Goal: Task Accomplishment & Management: Manage account settings

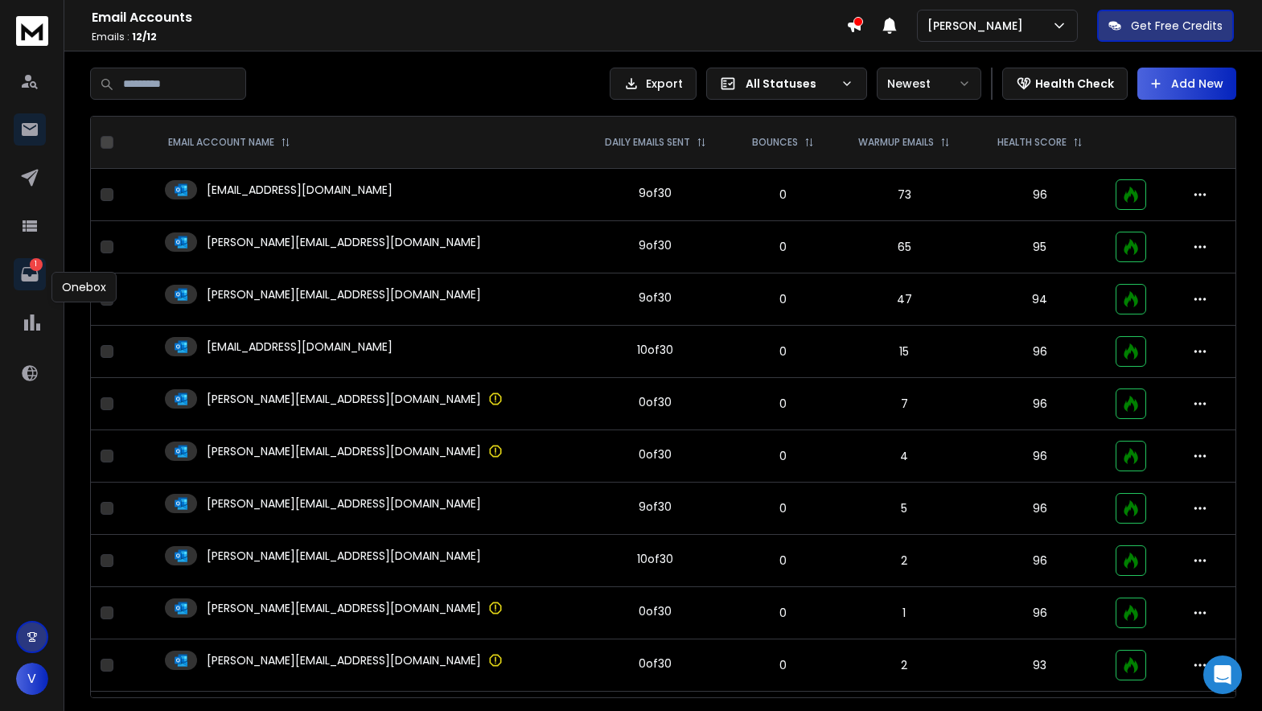
click at [37, 271] on p "1" at bounding box center [36, 264] width 13 height 13
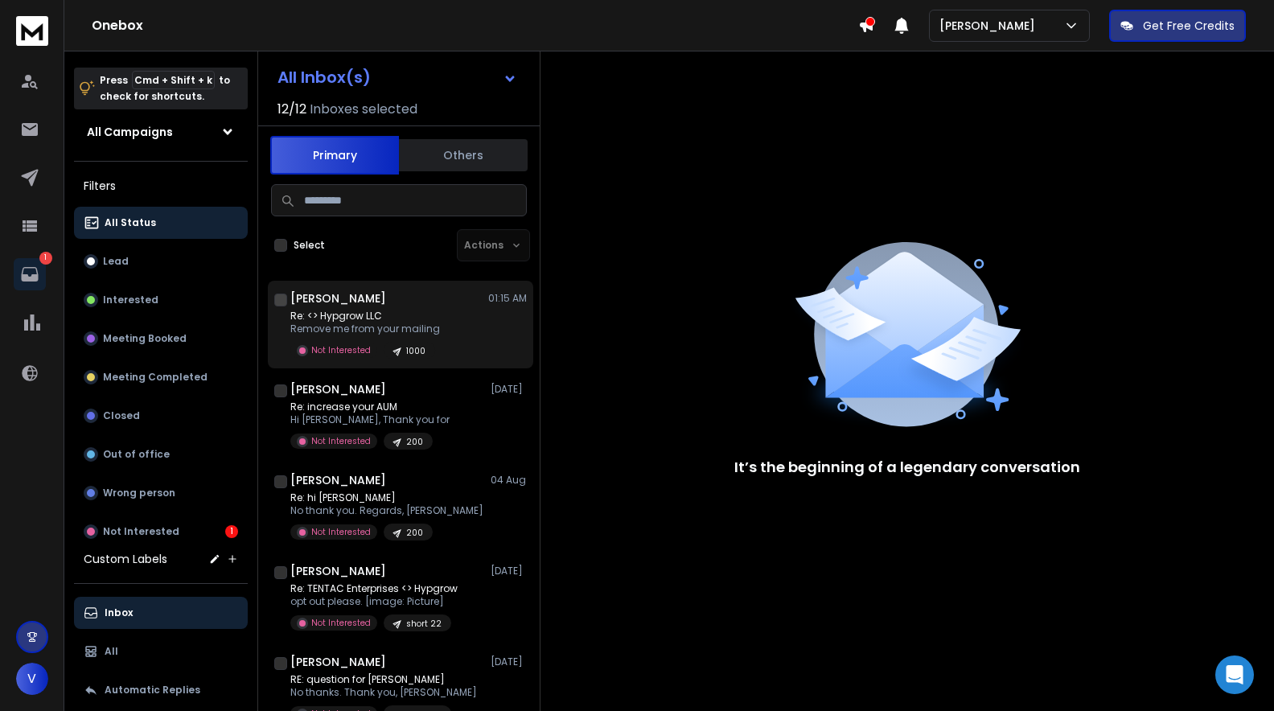
click at [440, 323] on p "Re: <> Hypgrow LLC" at bounding box center [365, 316] width 150 height 13
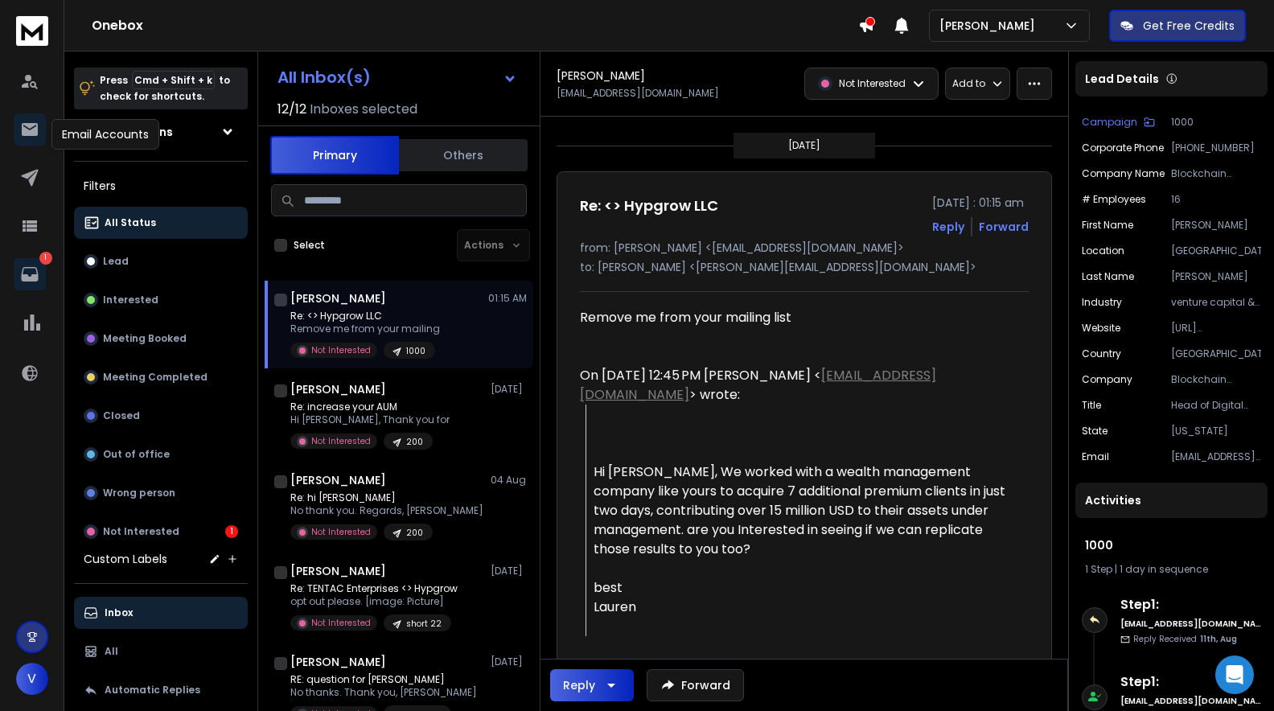
click at [39, 139] on icon at bounding box center [29, 129] width 19 height 19
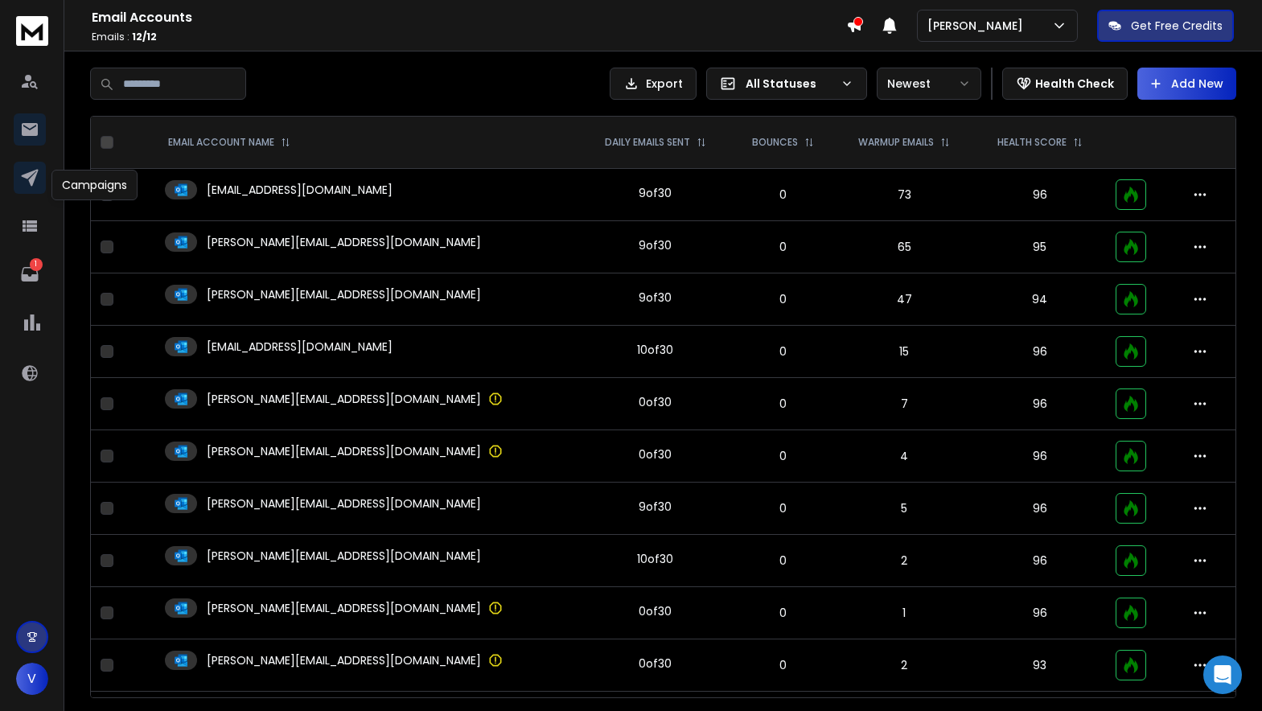
click at [39, 187] on icon at bounding box center [29, 177] width 19 height 19
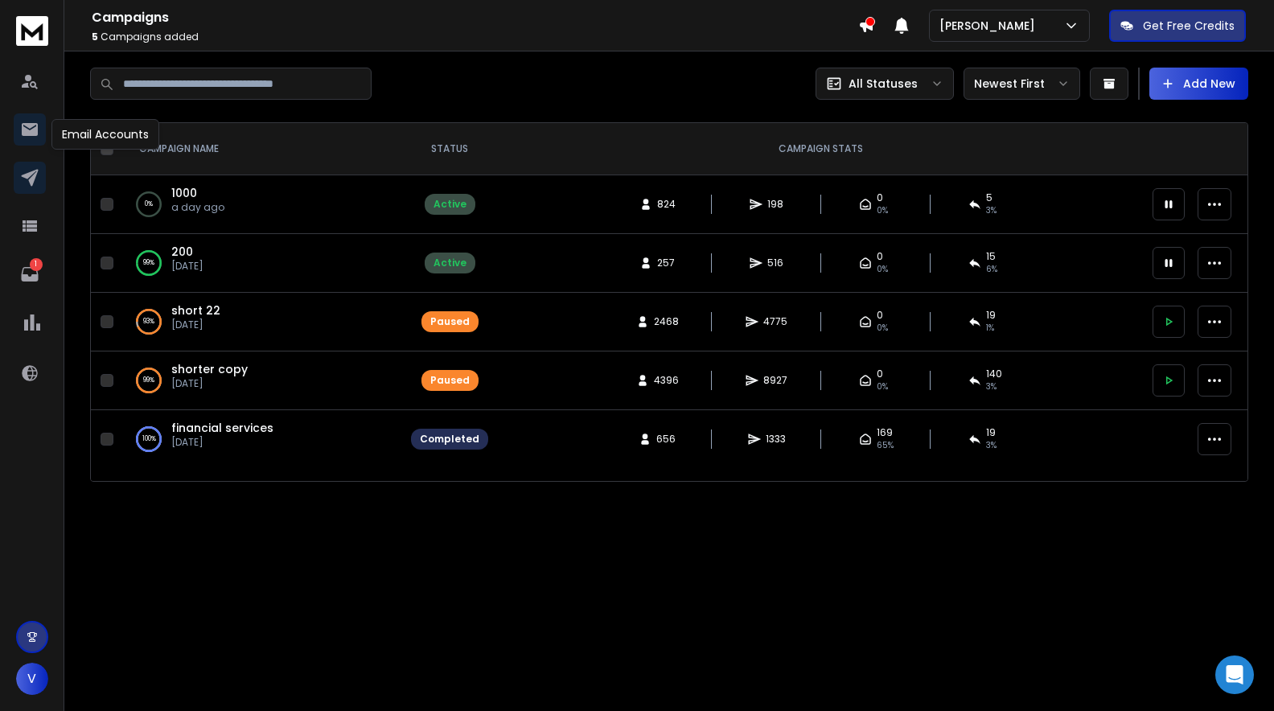
click at [23, 130] on icon at bounding box center [30, 129] width 16 height 13
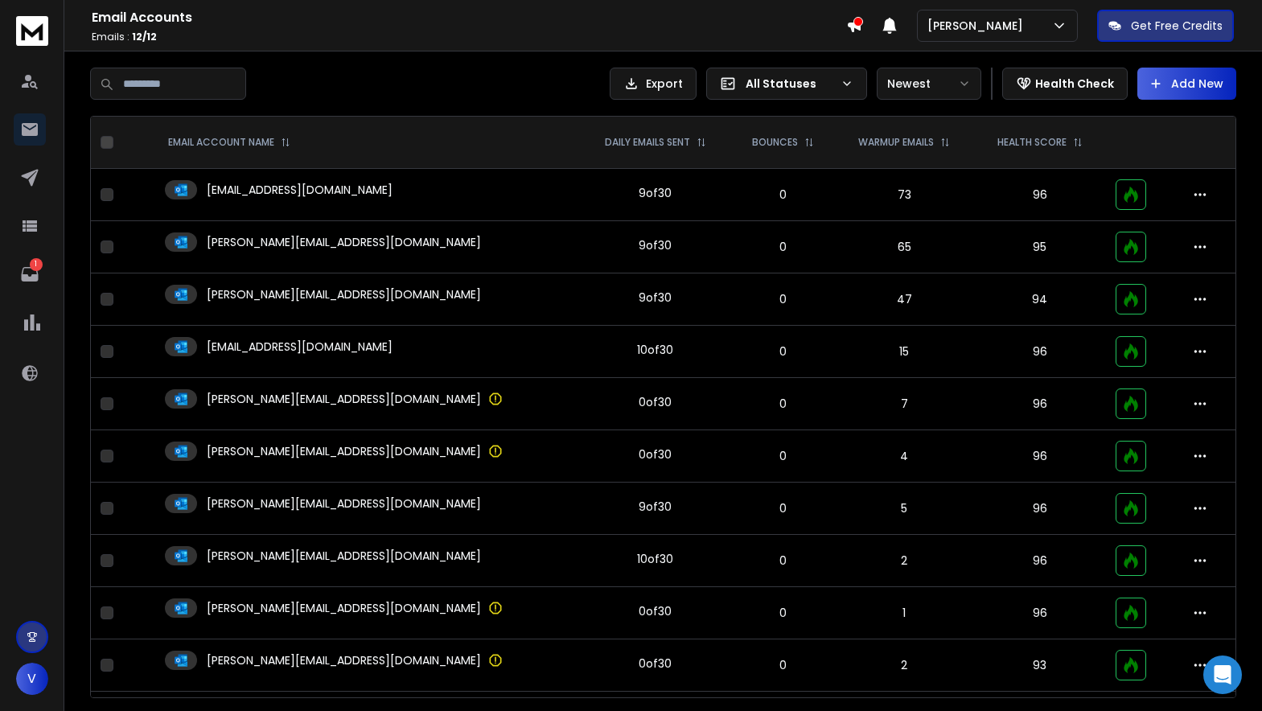
click at [431, 409] on div "[PERSON_NAME][EMAIL_ADDRESS][DOMAIN_NAME]" at bounding box center [367, 398] width 405 height 19
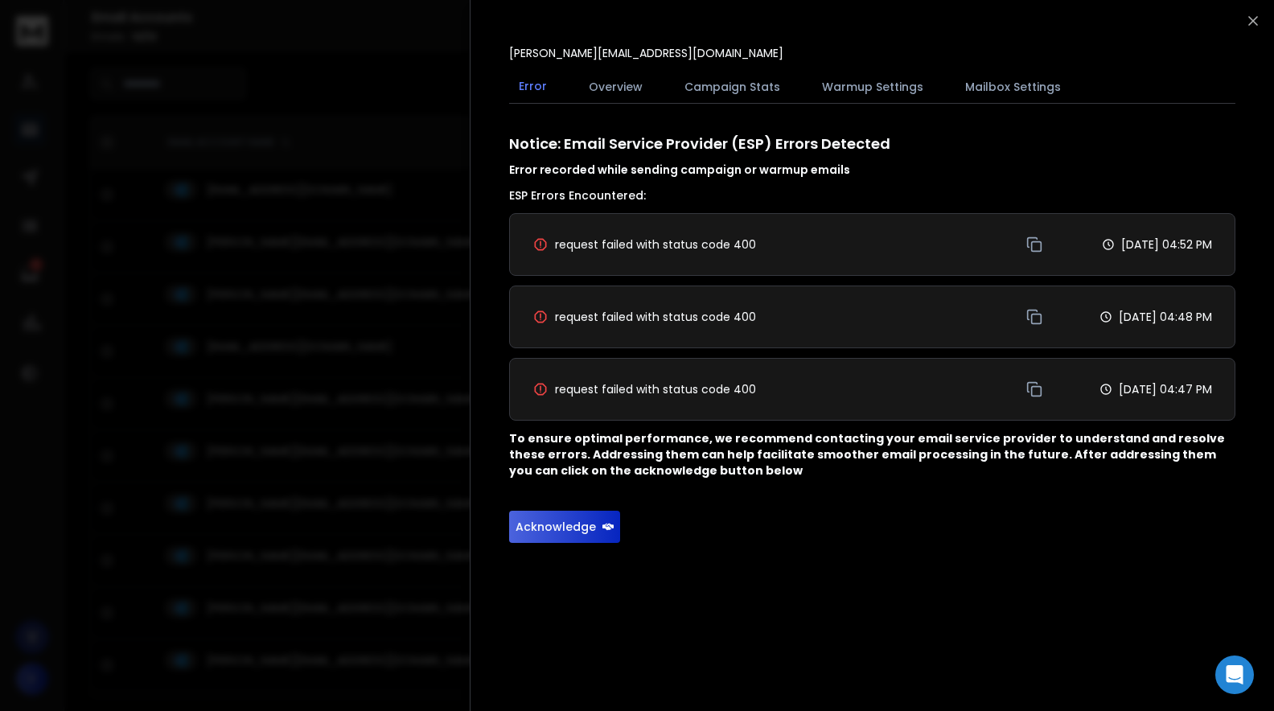
click at [601, 543] on button "Acknowledge" at bounding box center [564, 527] width 111 height 32
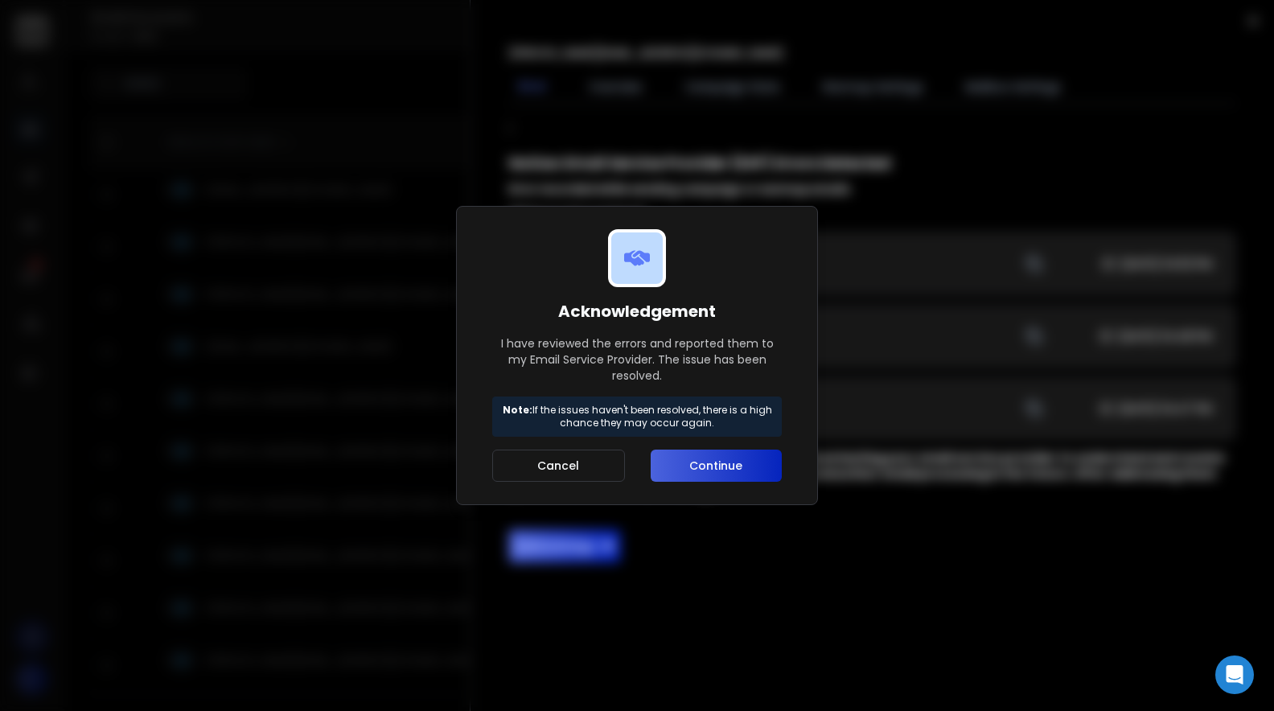
click at [717, 479] on button "Continue" at bounding box center [716, 466] width 131 height 32
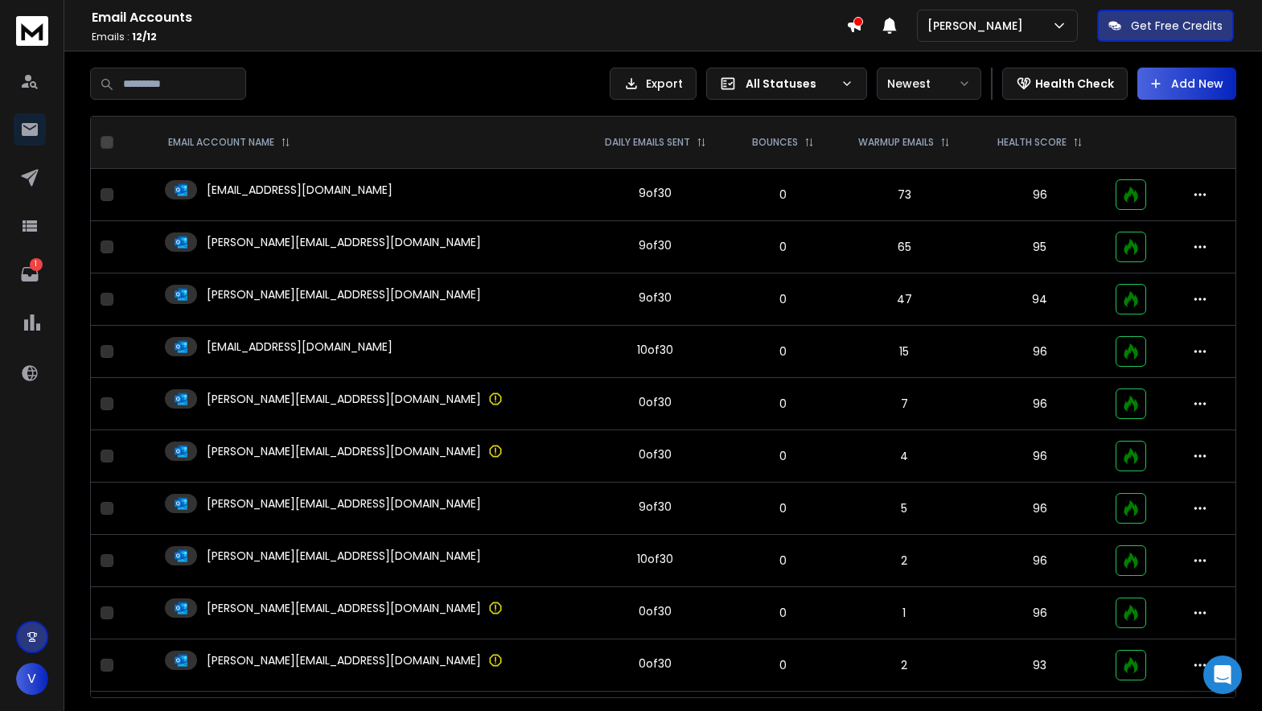
click at [388, 459] on p "[PERSON_NAME][EMAIL_ADDRESS][DOMAIN_NAME]" at bounding box center [344, 451] width 274 height 16
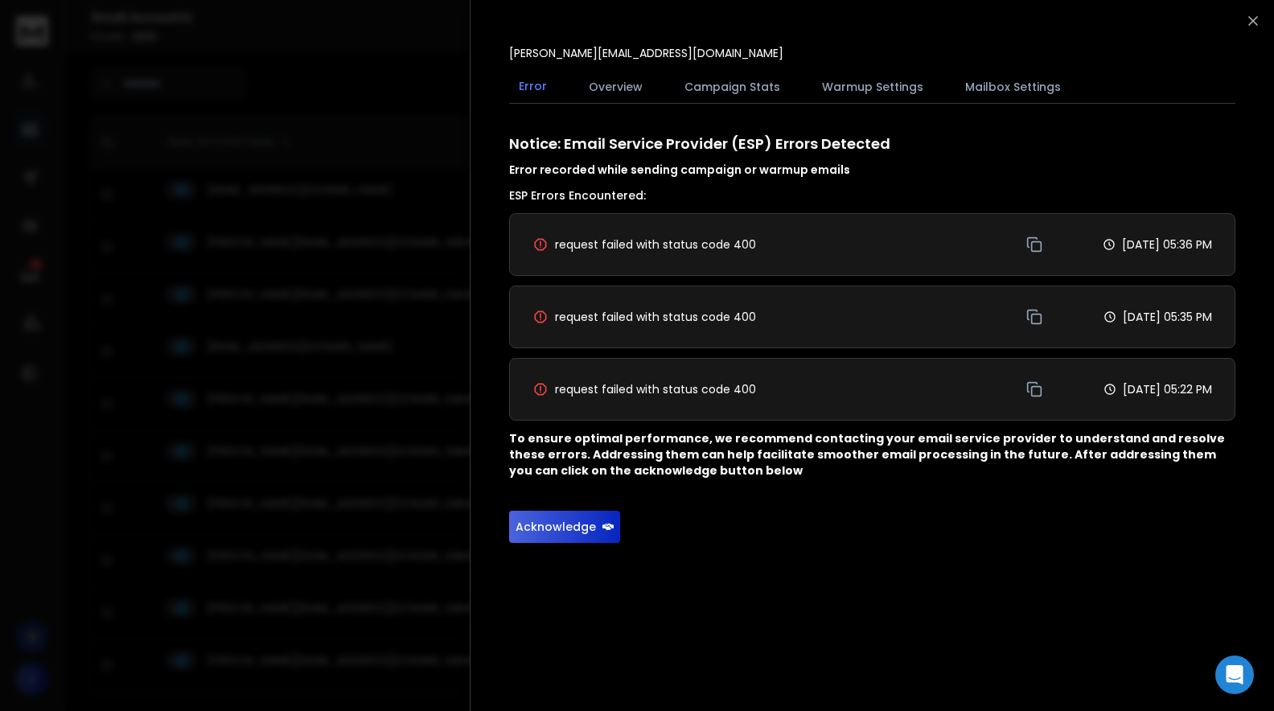
click at [585, 543] on button "Acknowledge" at bounding box center [564, 527] width 111 height 32
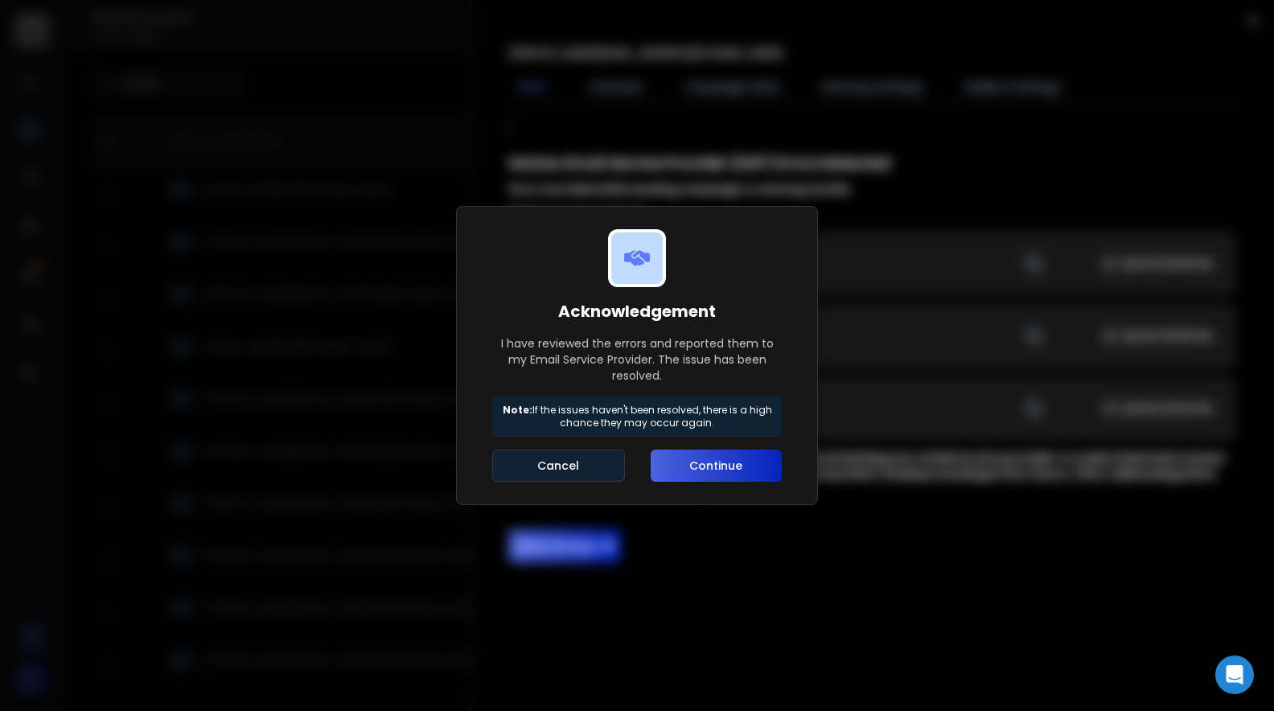
click at [601, 467] on button "Cancel" at bounding box center [558, 466] width 133 height 32
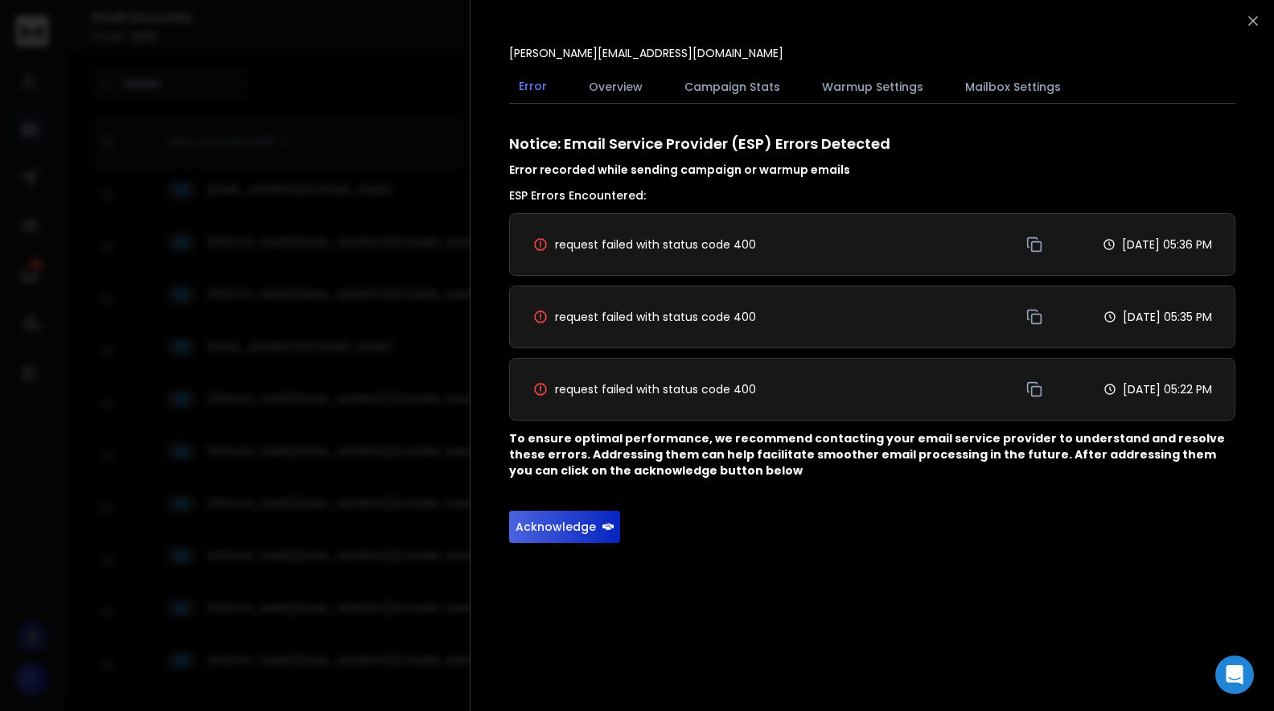
click at [602, 46] on div "Emily@propelrootworks.com Error Overview Campaign Stats Warmup Settings Mailbox…" at bounding box center [872, 293] width 765 height 549
click at [591, 61] on p "[PERSON_NAME][EMAIL_ADDRESS][DOMAIN_NAME]" at bounding box center [646, 53] width 274 height 16
copy p "[PERSON_NAME][EMAIL_ADDRESS][DOMAIN_NAME]"
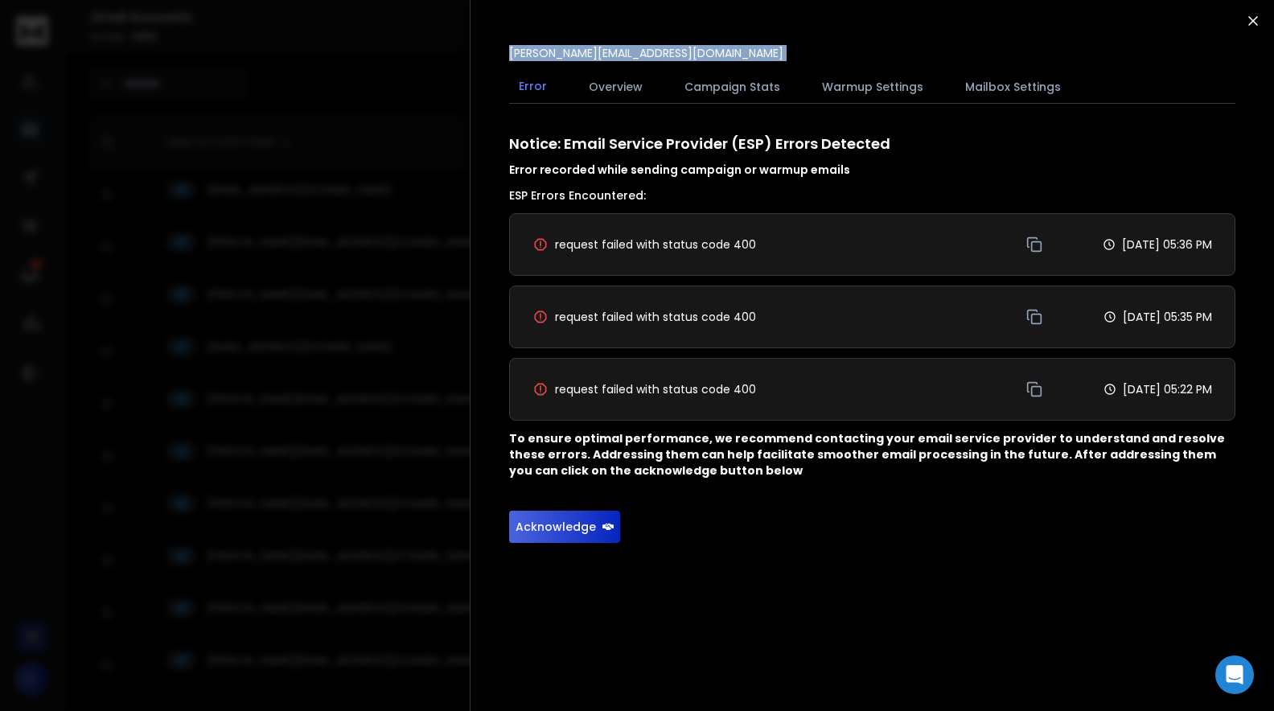
click at [1245, 24] on icon "button" at bounding box center [1253, 21] width 16 height 16
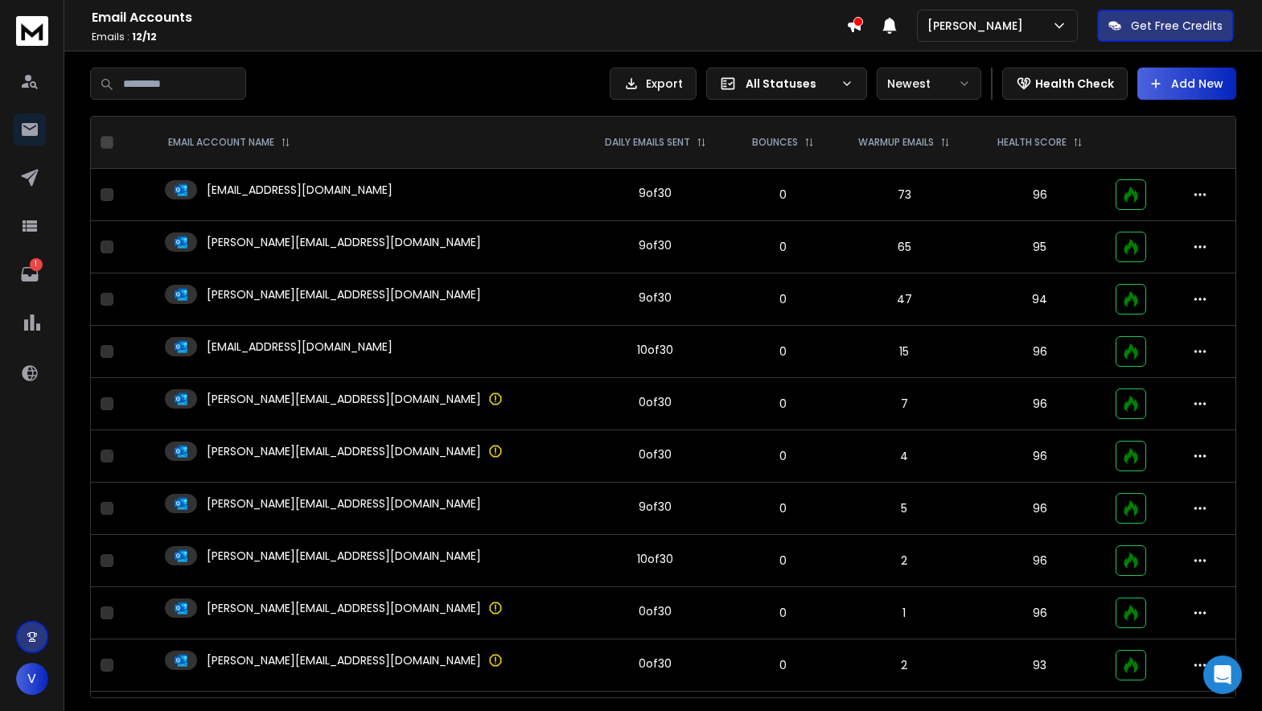
click at [1165, 93] on button "Add New" at bounding box center [1186, 84] width 99 height 32
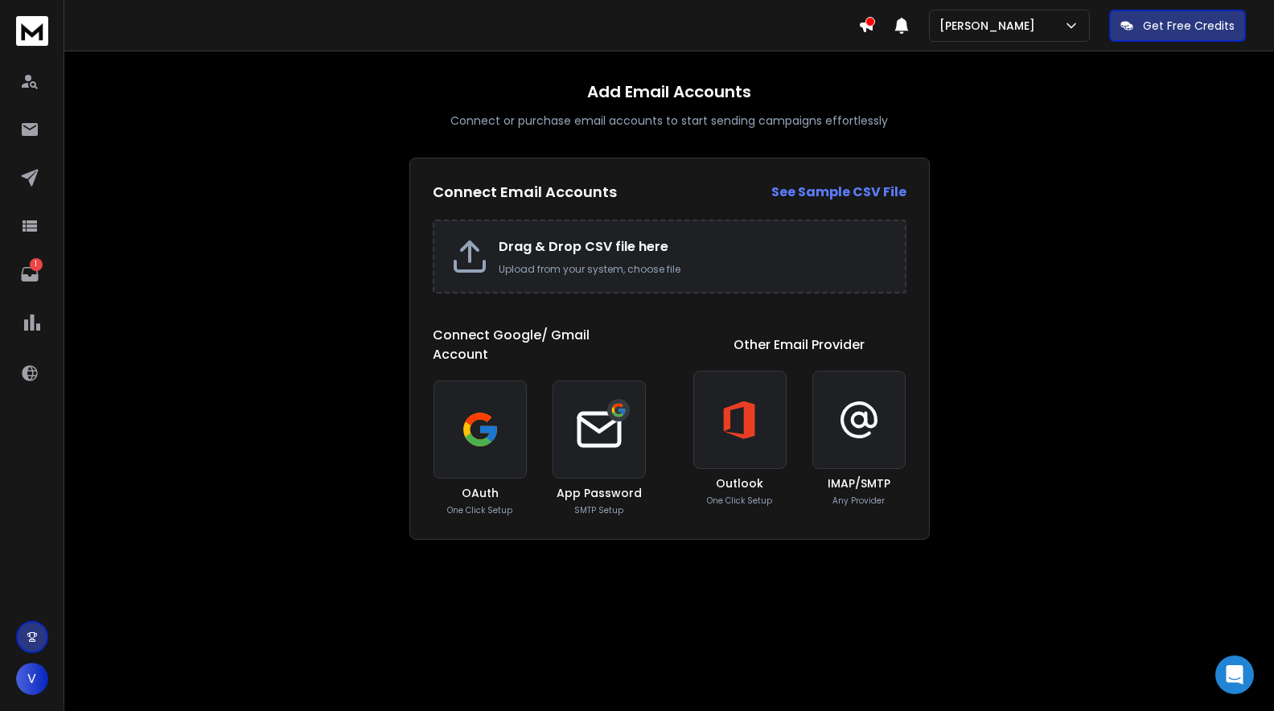
click at [728, 439] on icon at bounding box center [740, 420] width 38 height 38
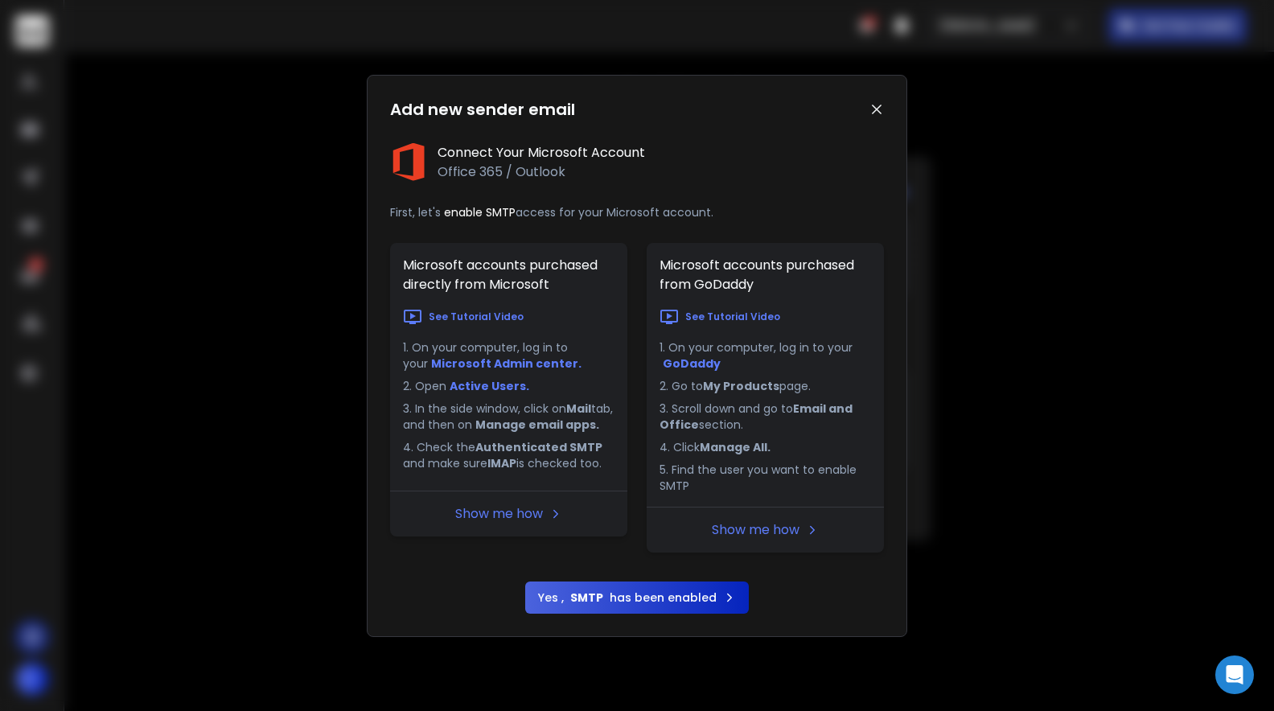
click at [594, 606] on b "SMTP" at bounding box center [586, 598] width 33 height 16
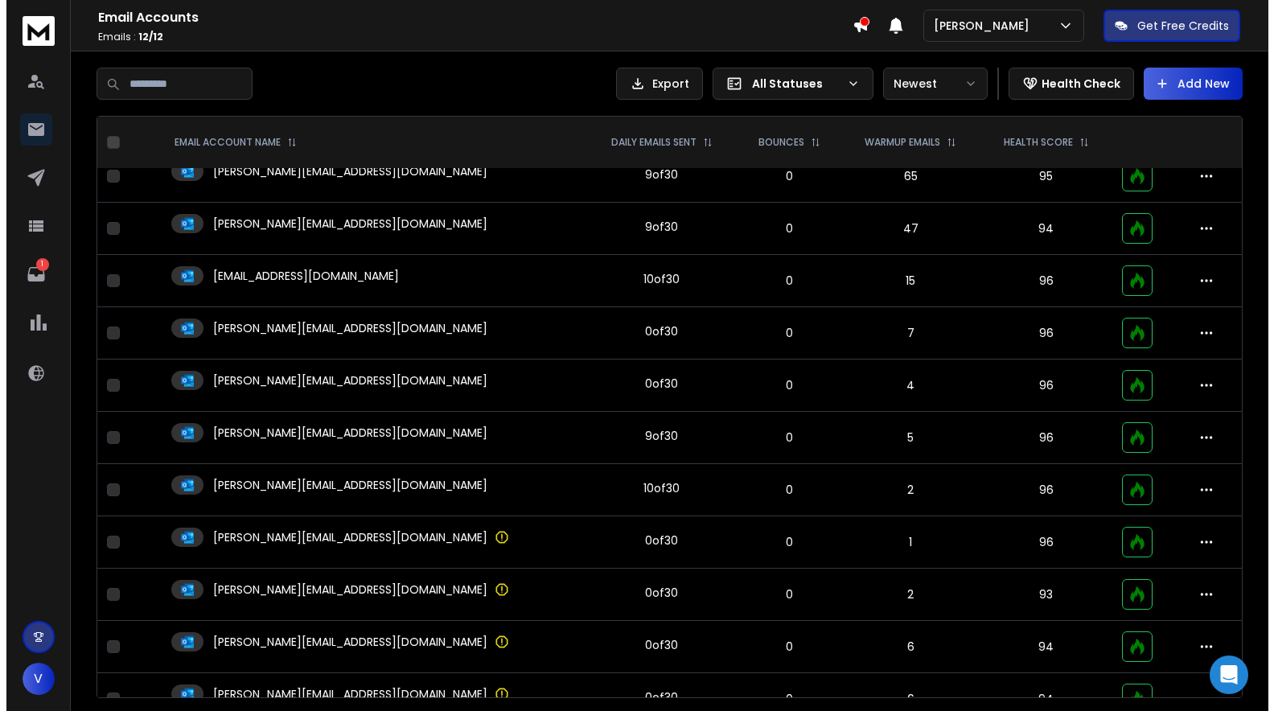
scroll to position [154, 0]
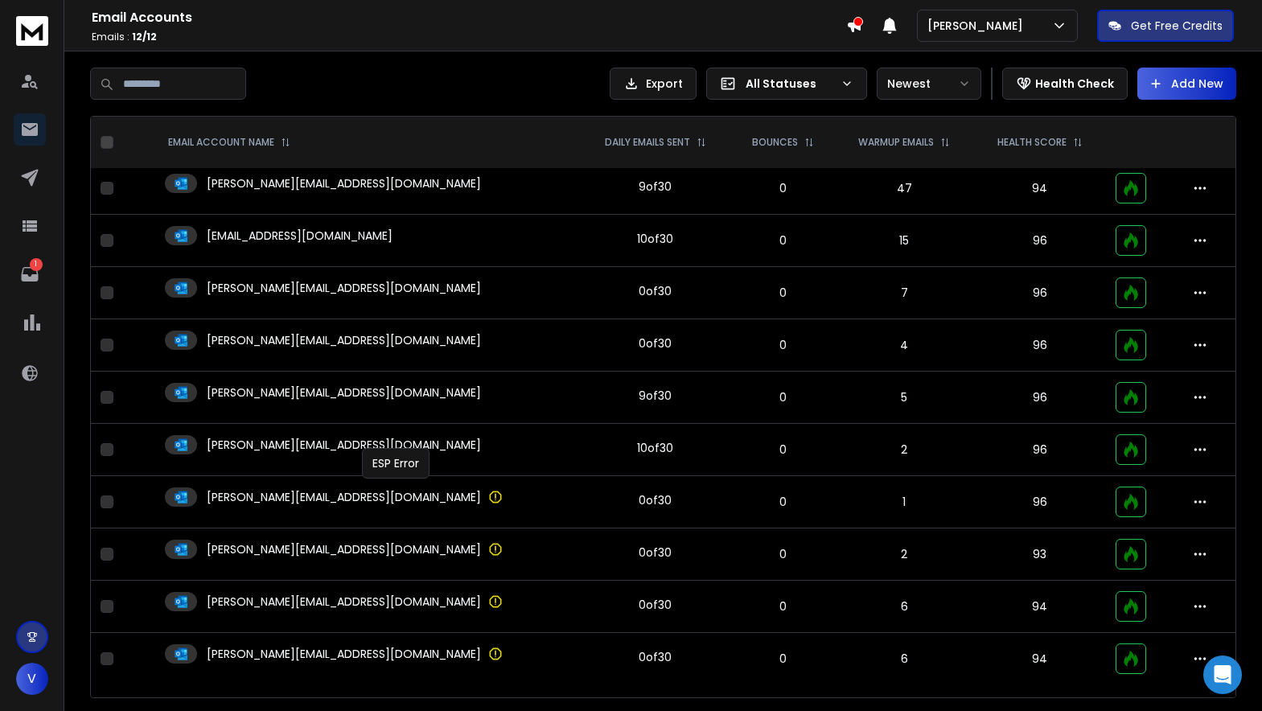
click at [436, 500] on div "[PERSON_NAME][EMAIL_ADDRESS][DOMAIN_NAME]" at bounding box center [367, 496] width 405 height 19
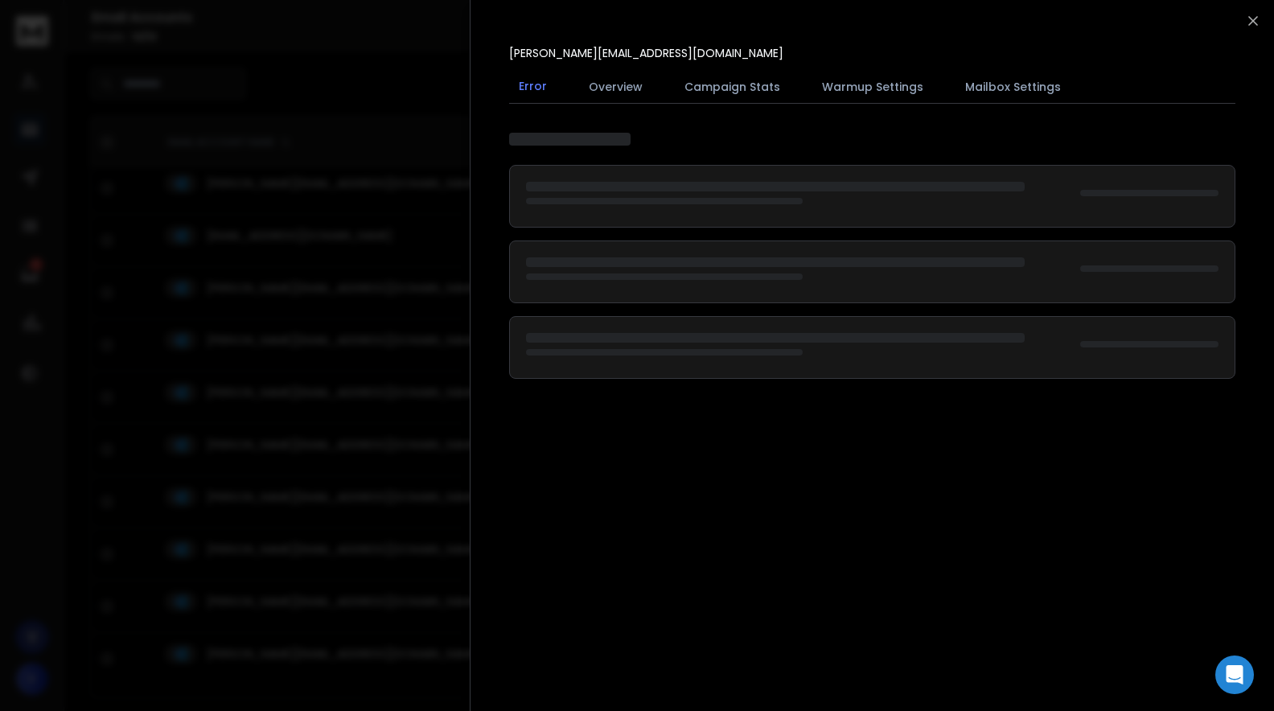
click at [636, 54] on p "[PERSON_NAME][EMAIL_ADDRESS][DOMAIN_NAME]" at bounding box center [646, 53] width 274 height 16
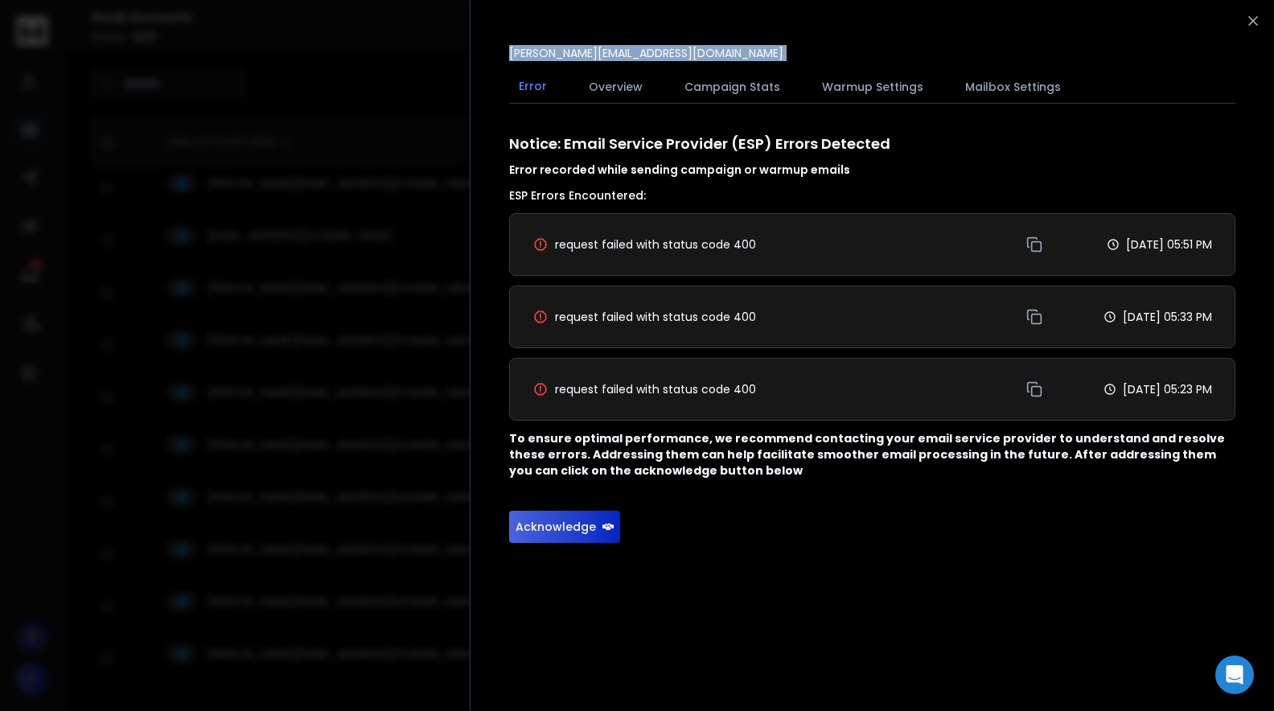
click at [636, 54] on p "[PERSON_NAME][EMAIL_ADDRESS][DOMAIN_NAME]" at bounding box center [646, 53] width 274 height 16
copy p "[PERSON_NAME][EMAIL_ADDRESS][DOMAIN_NAME]"
click at [349, 117] on div at bounding box center [637, 355] width 1274 height 711
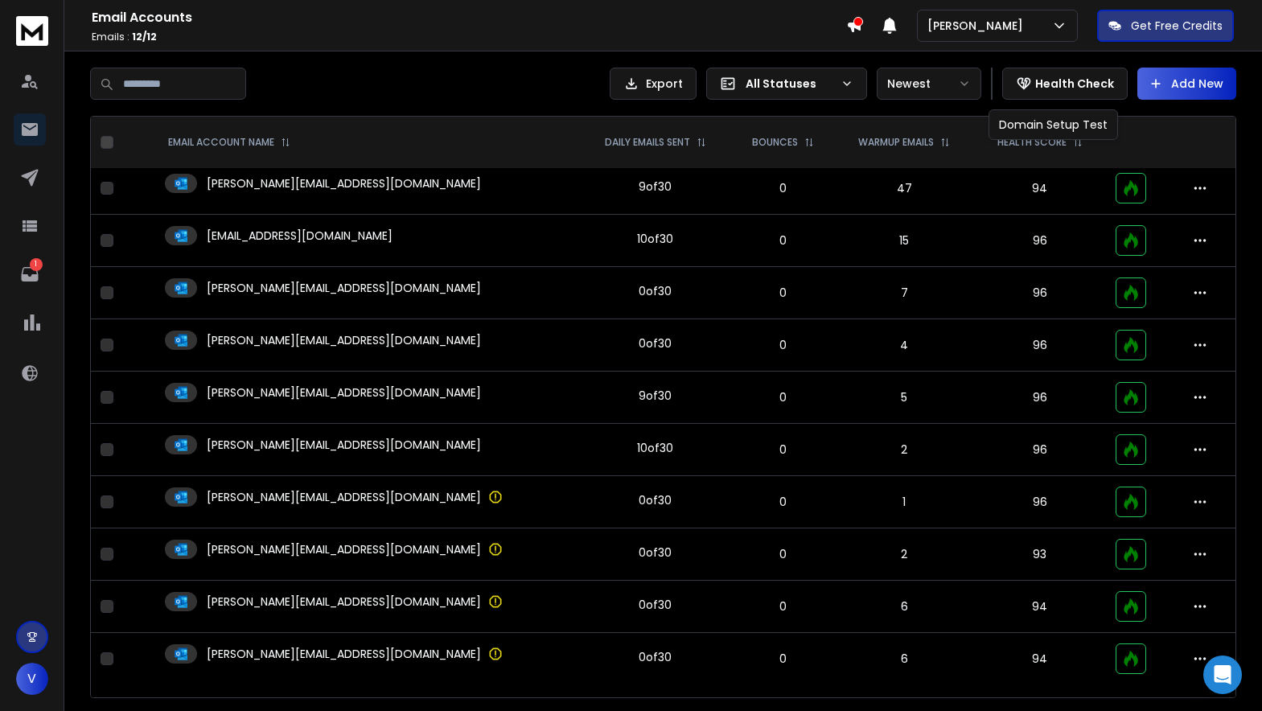
click at [1143, 96] on button "Add New" at bounding box center [1186, 84] width 99 height 32
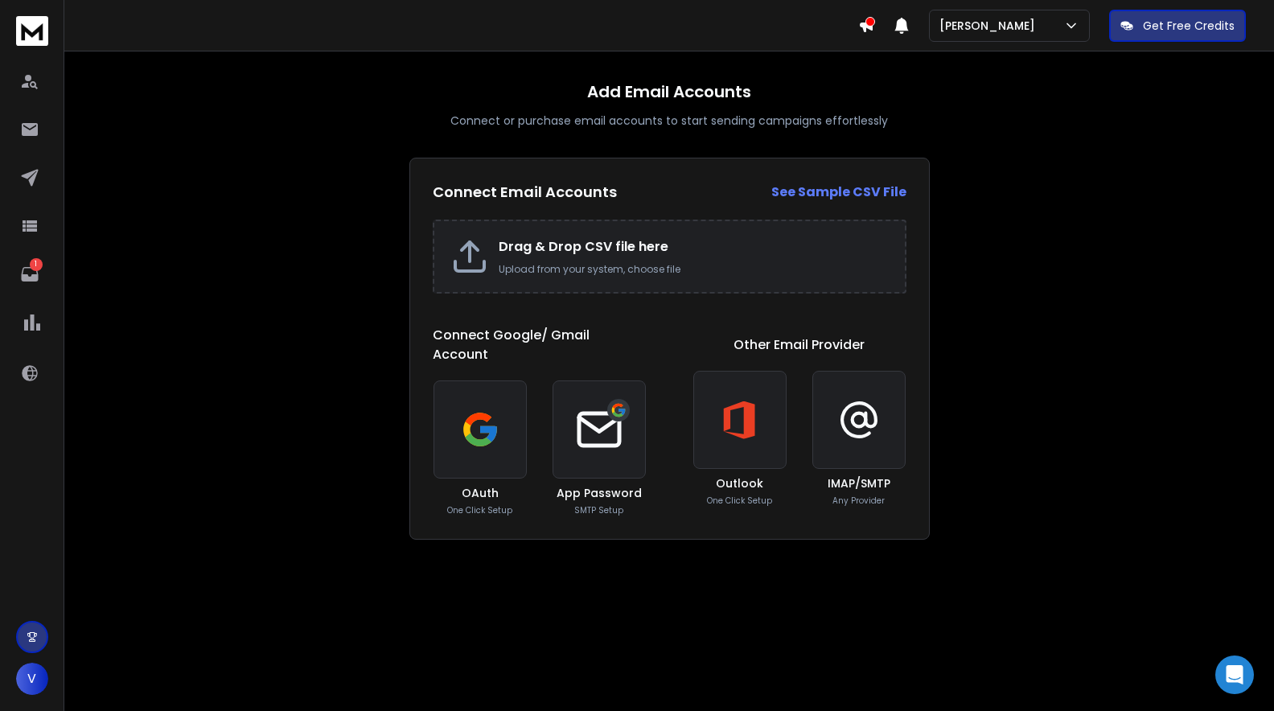
click at [782, 448] on div at bounding box center [739, 420] width 93 height 98
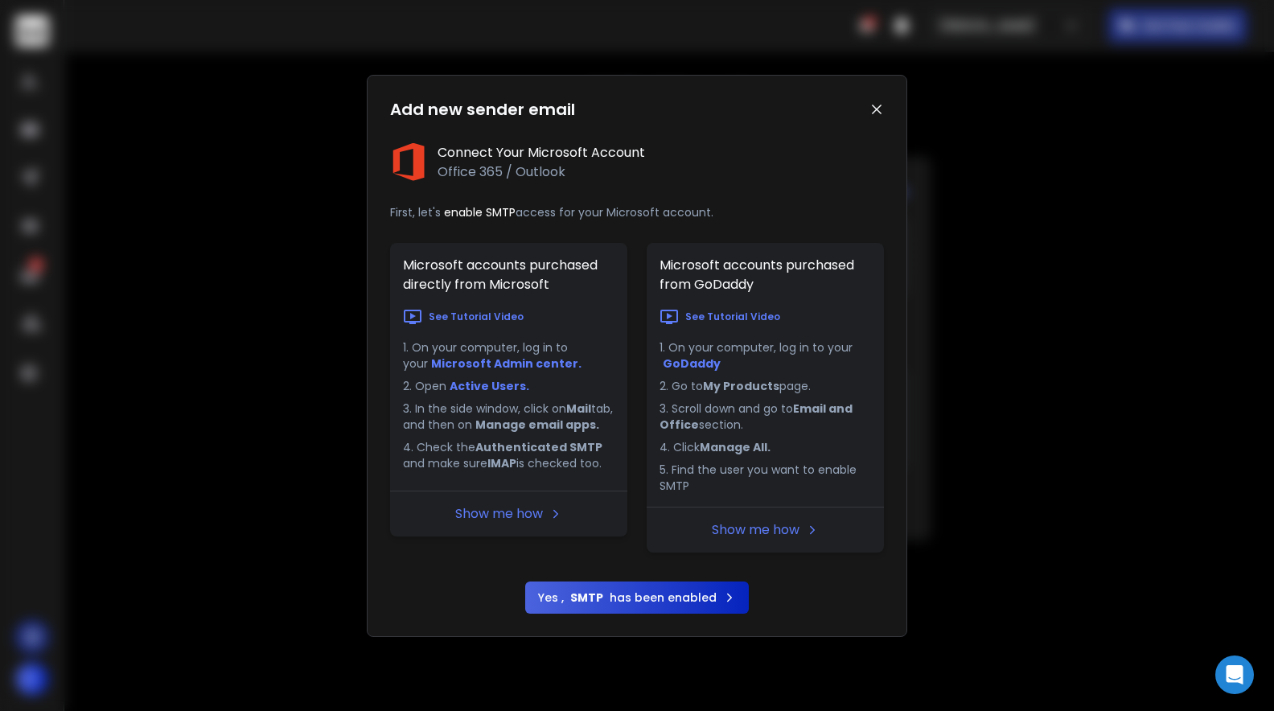
click at [672, 601] on button "Yes , SMTP has been enabled" at bounding box center [637, 597] width 224 height 32
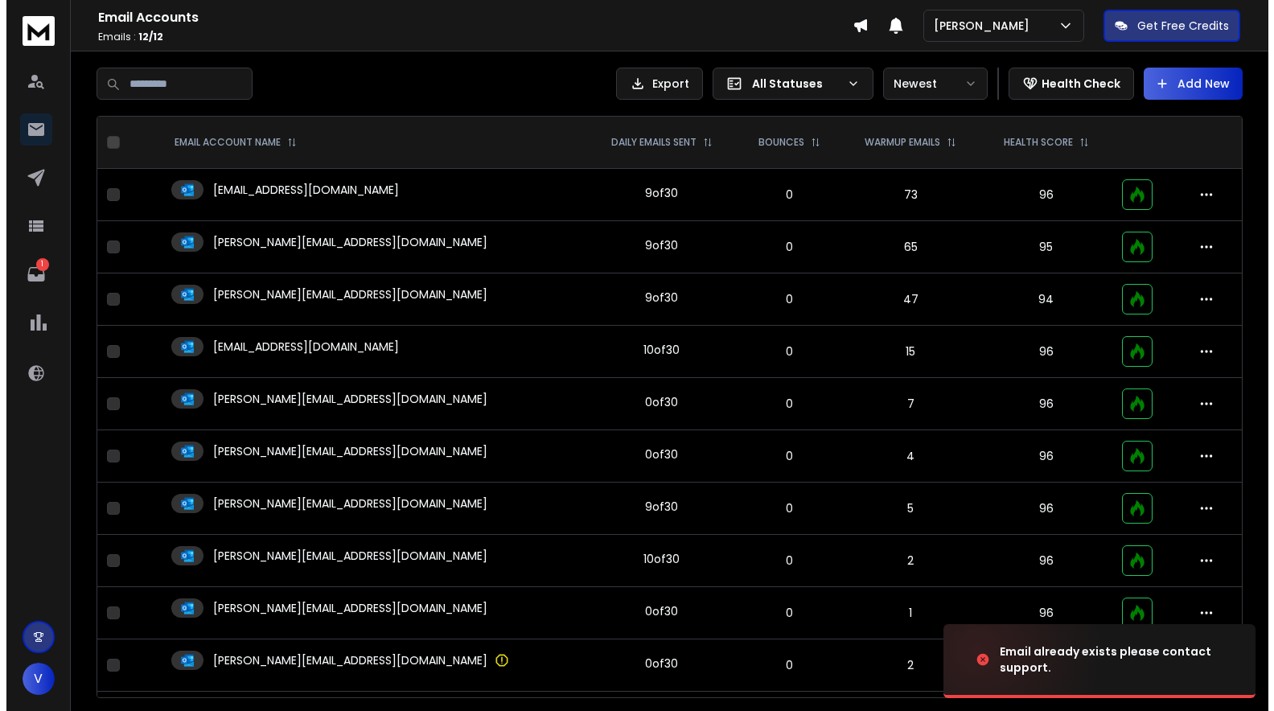
scroll to position [154, 0]
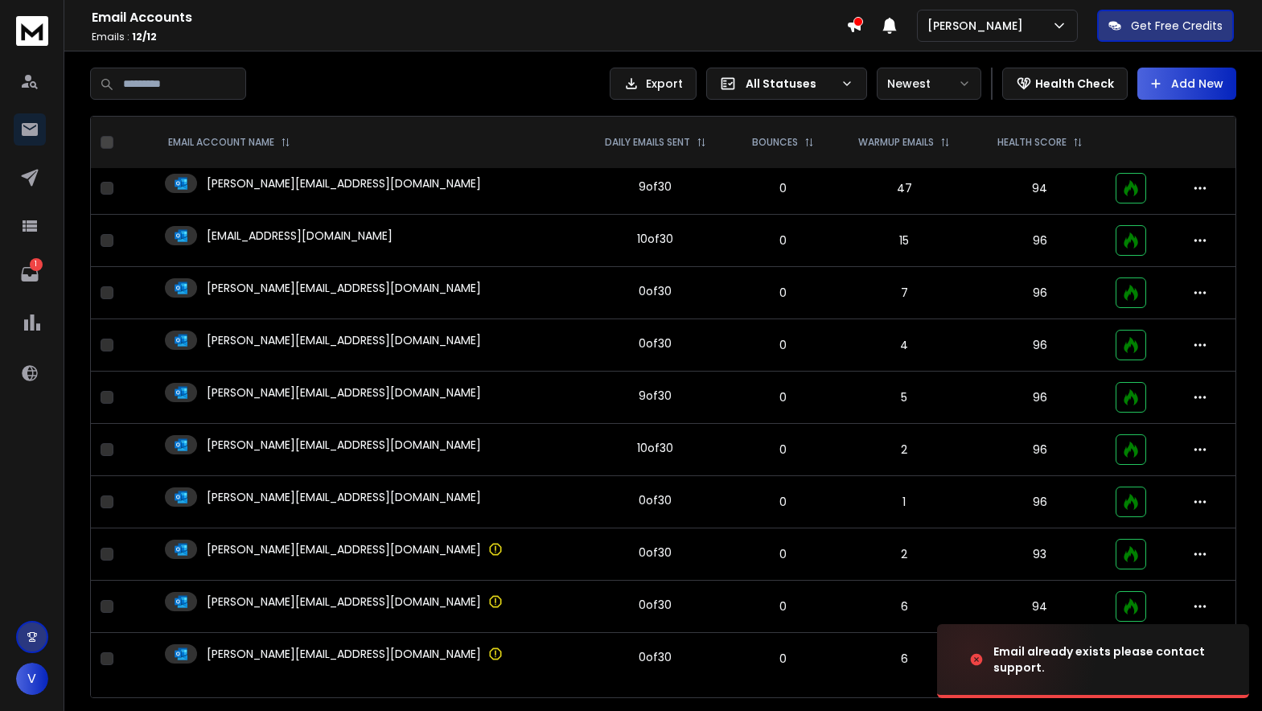
click at [425, 569] on td "[PERSON_NAME][EMAIL_ADDRESS][DOMAIN_NAME]" at bounding box center [367, 554] width 425 height 52
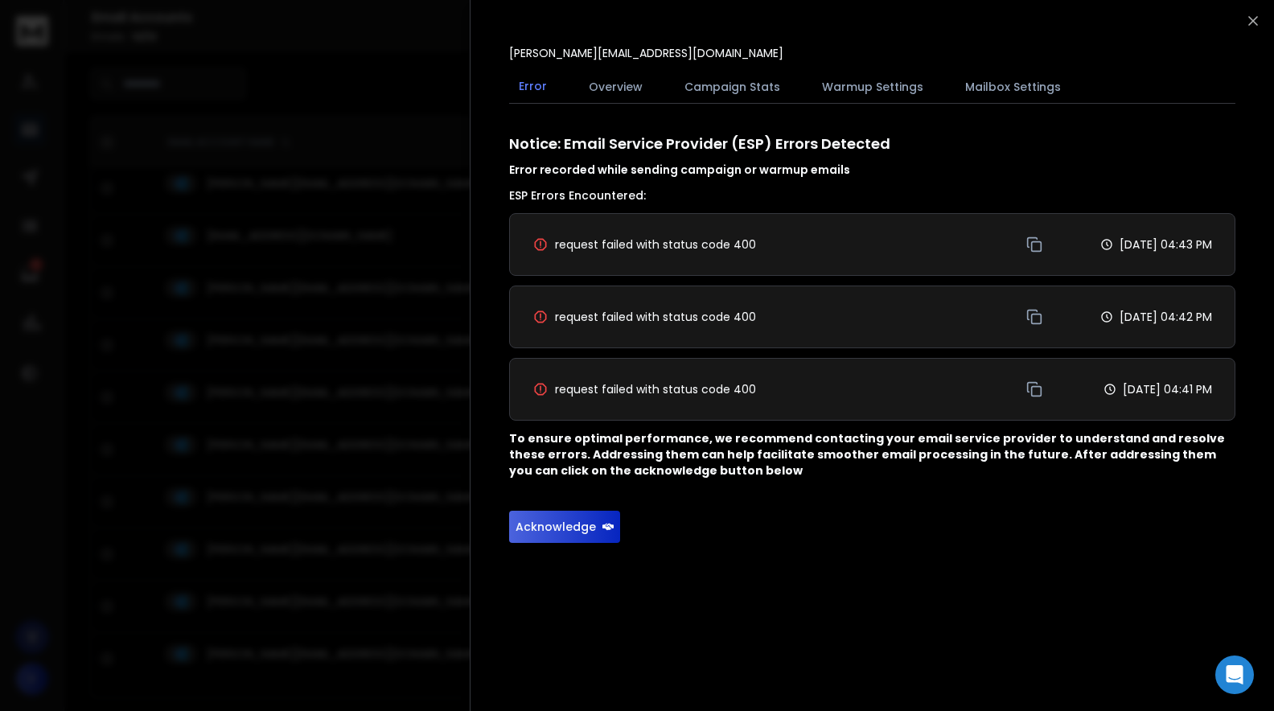
click at [604, 49] on p "[PERSON_NAME][EMAIL_ADDRESS][DOMAIN_NAME]" at bounding box center [646, 53] width 274 height 16
copy p "[PERSON_NAME][EMAIL_ADDRESS][DOMAIN_NAME]"
click at [584, 543] on button "Acknowledge" at bounding box center [564, 527] width 111 height 32
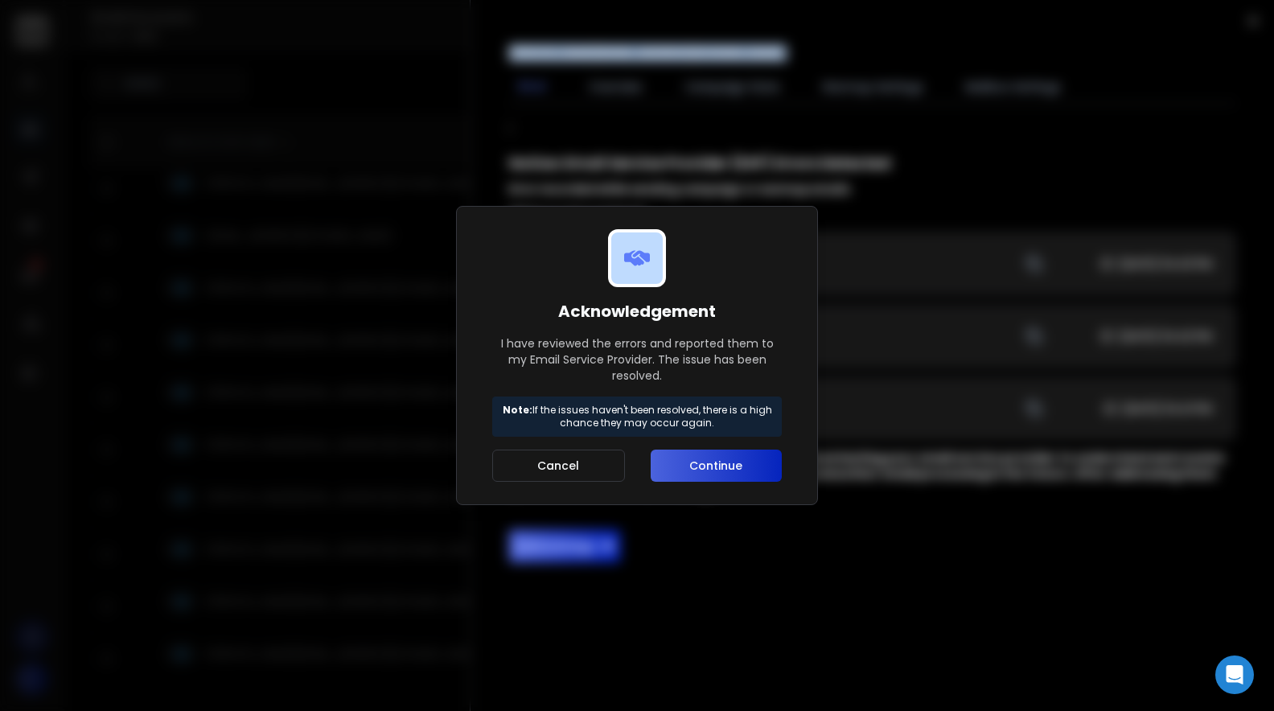
click at [713, 472] on button "Continue" at bounding box center [716, 466] width 131 height 32
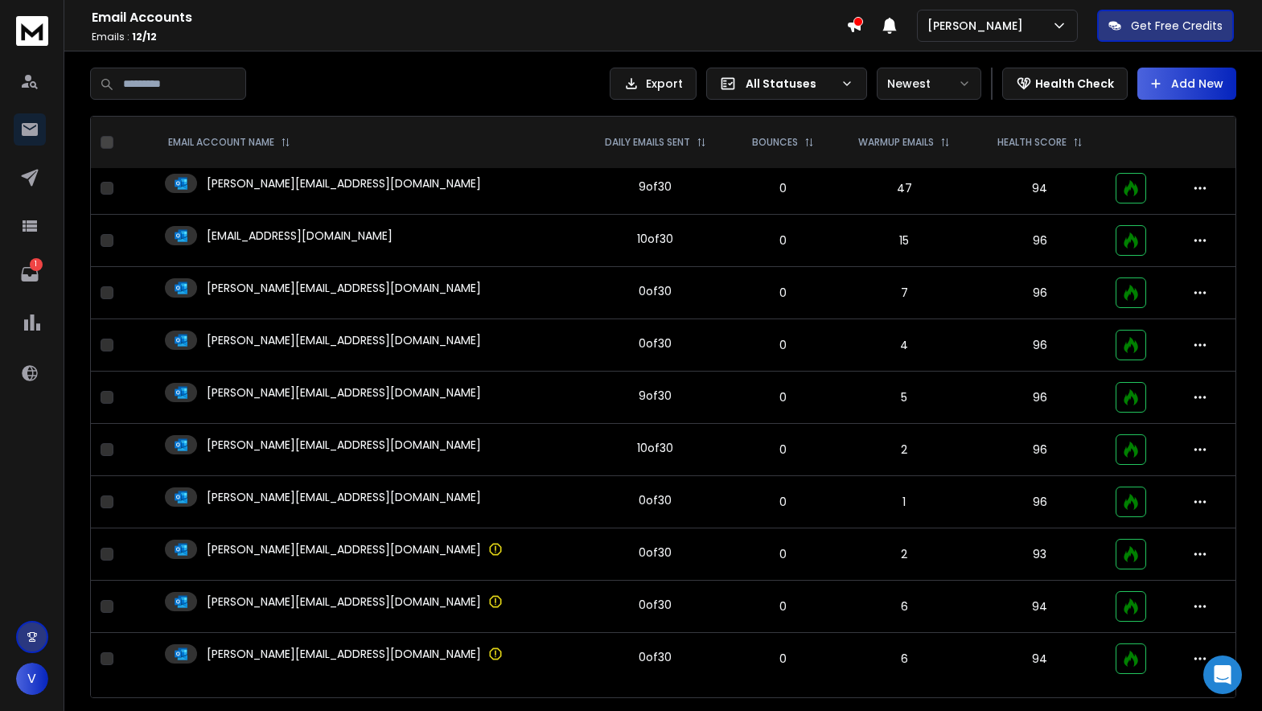
click at [344, 550] on p "[PERSON_NAME][EMAIL_ADDRESS][DOMAIN_NAME]" at bounding box center [344, 549] width 274 height 16
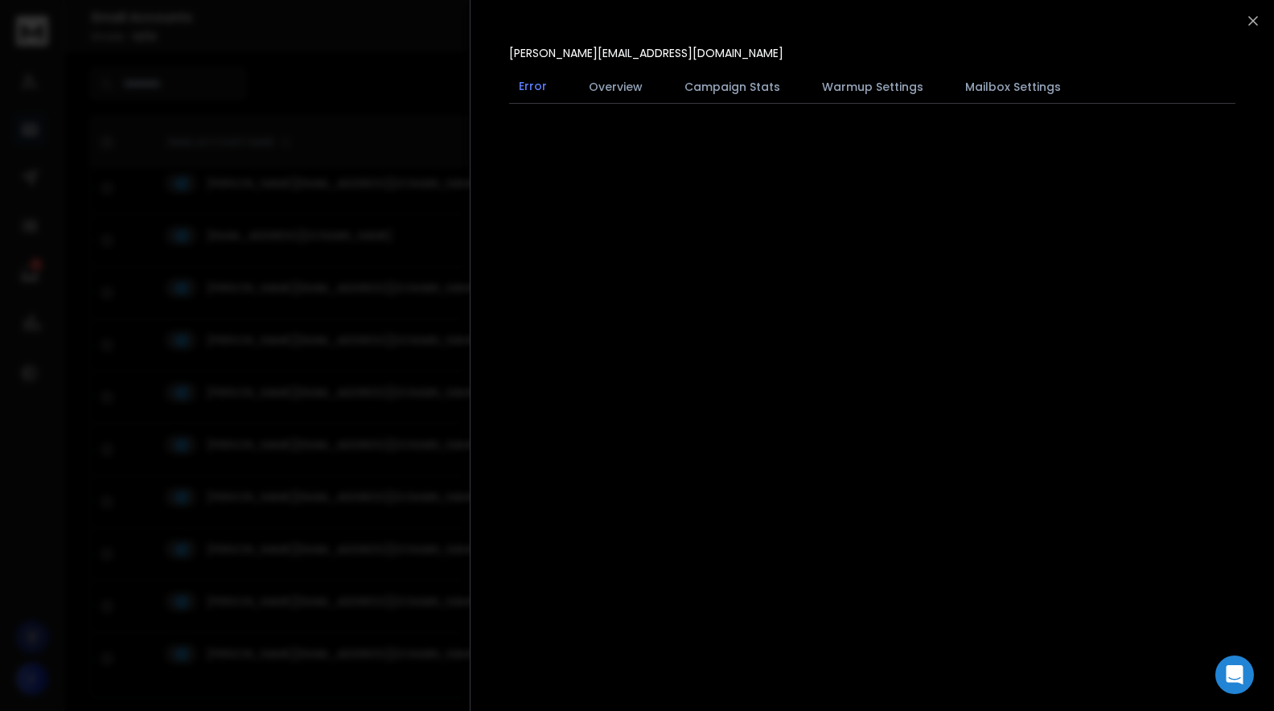
click at [339, 331] on div at bounding box center [637, 355] width 1274 height 711
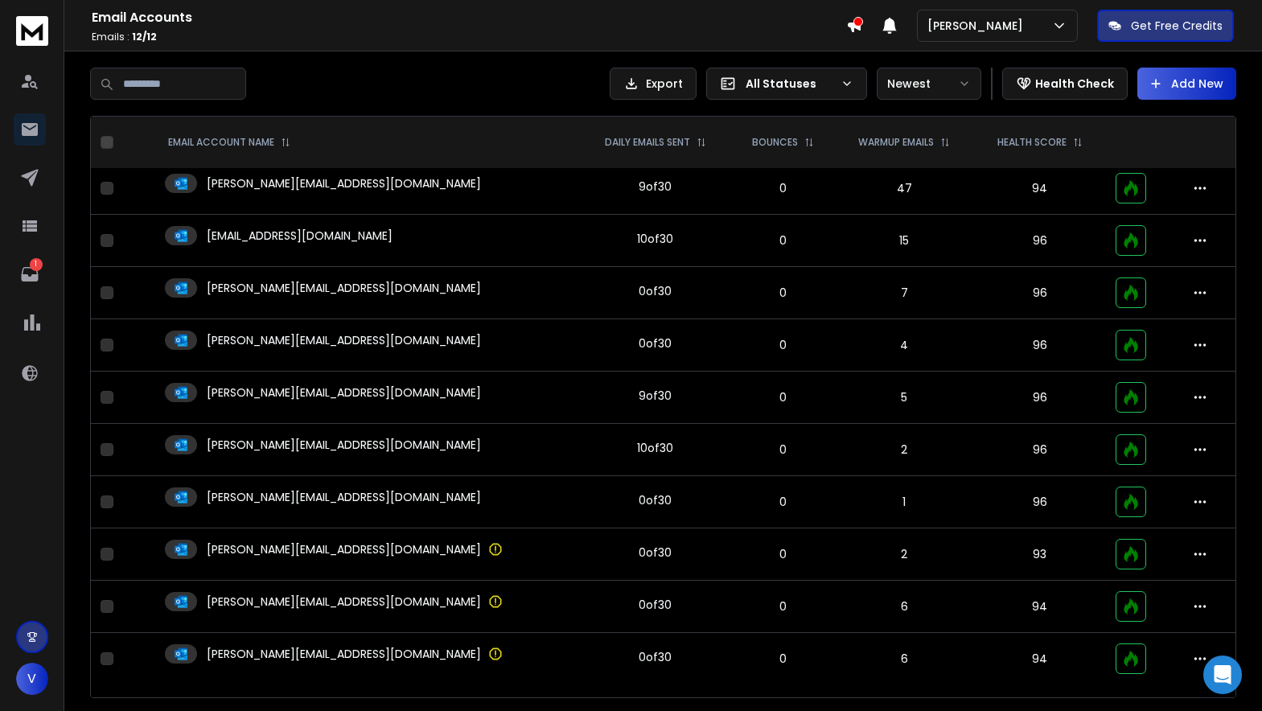
click at [1155, 89] on icon at bounding box center [1155, 83] width 11 height 11
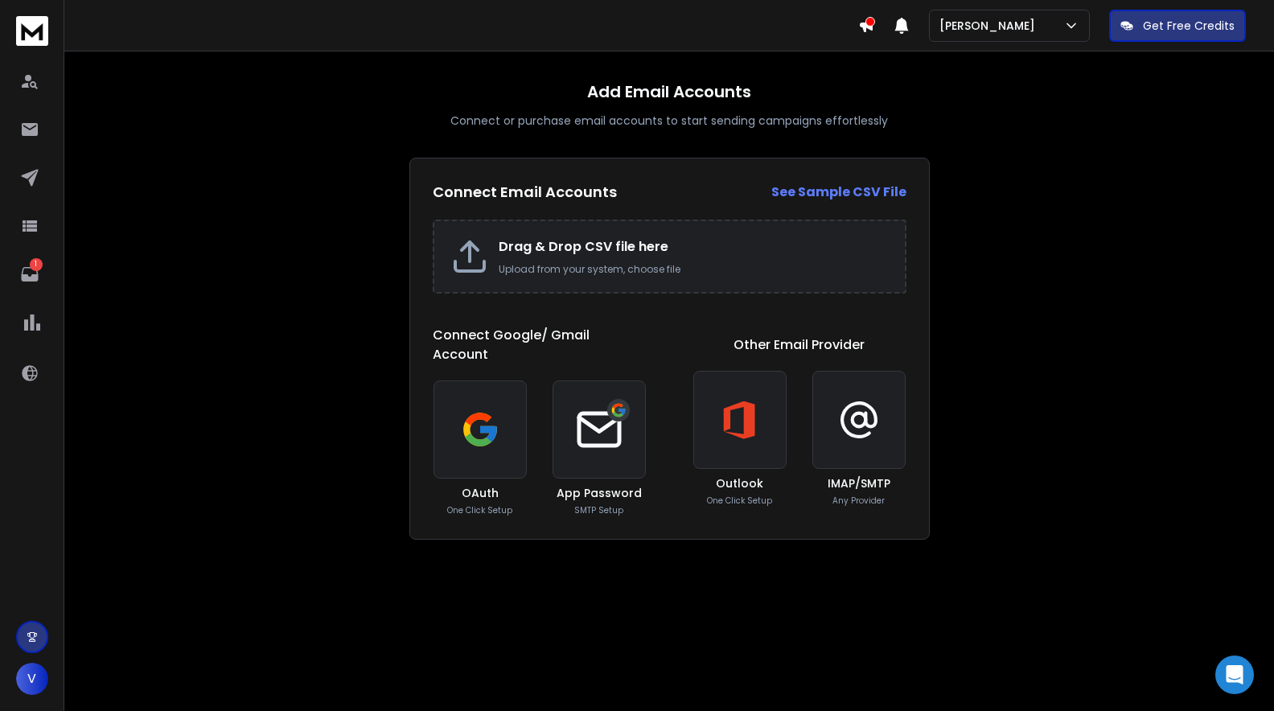
click at [716, 469] on div at bounding box center [739, 420] width 93 height 98
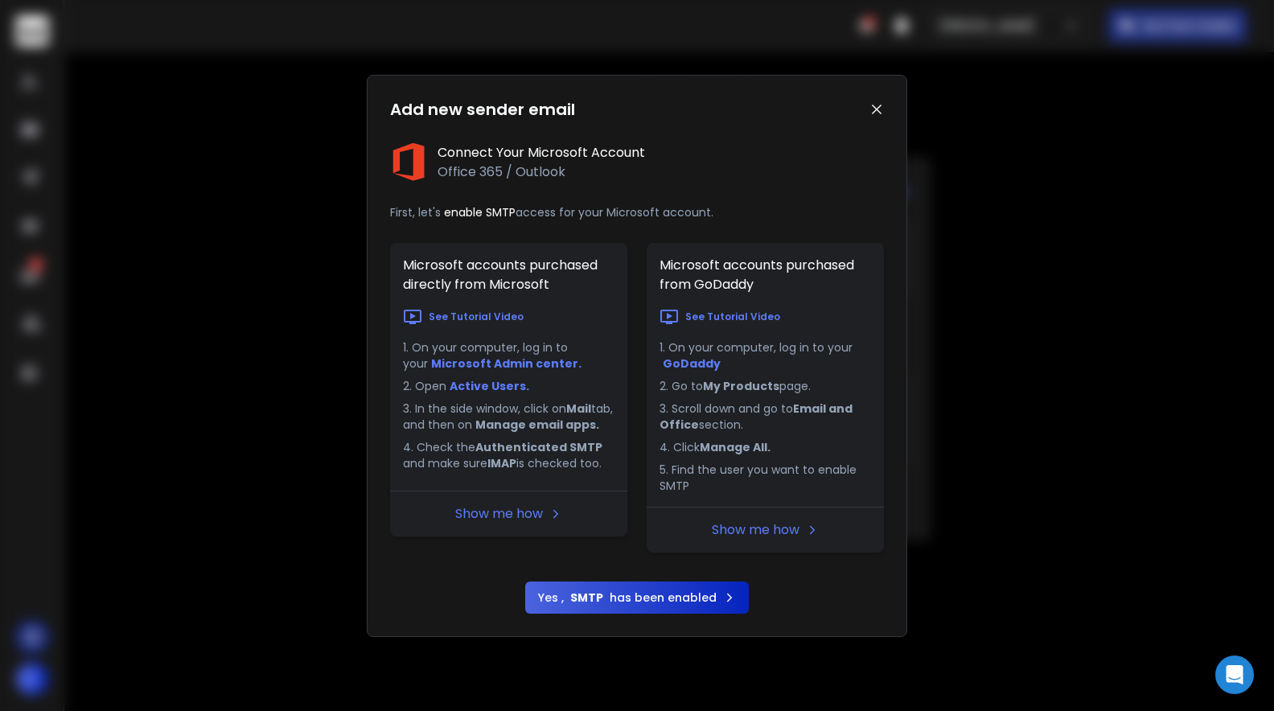
click at [647, 613] on button "Yes , SMTP has been enabled" at bounding box center [637, 597] width 224 height 32
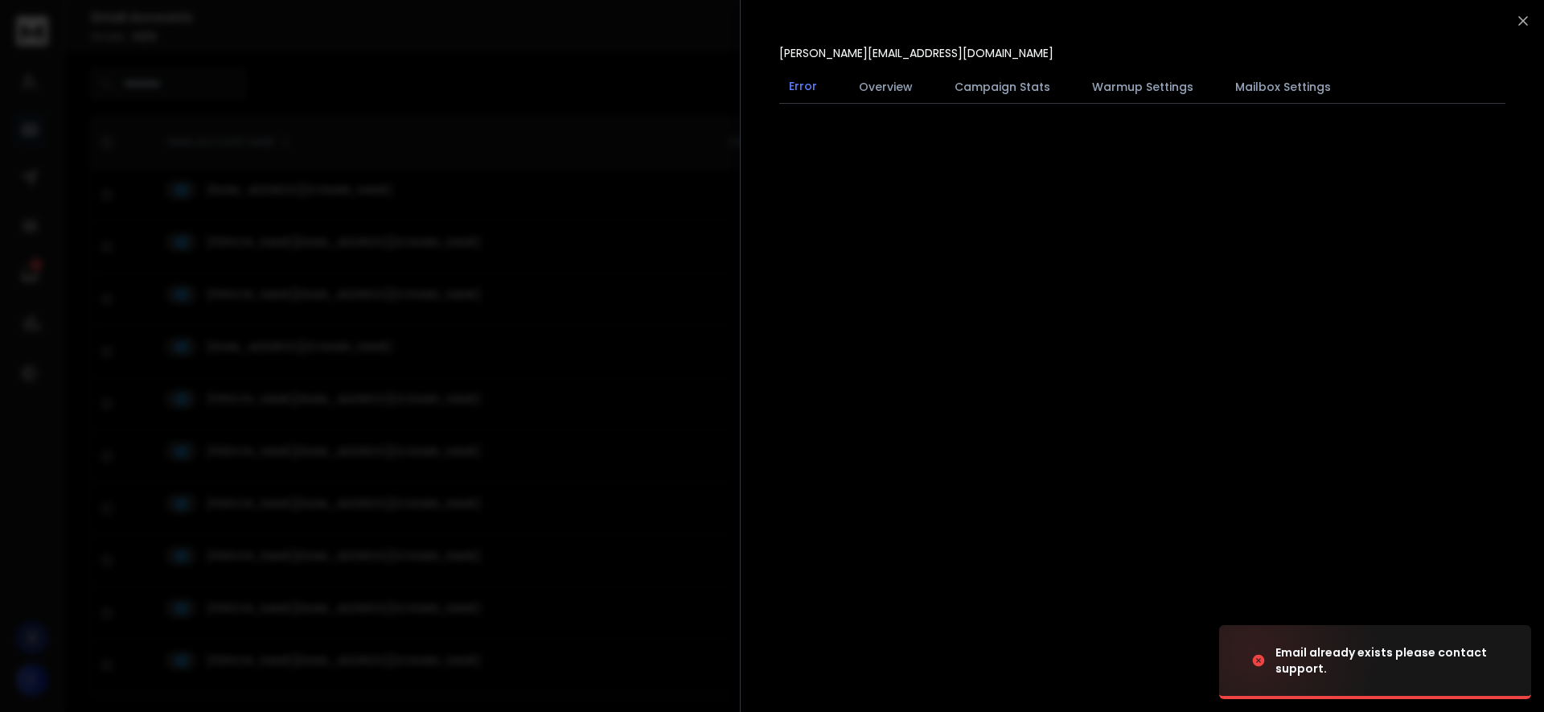
scroll to position [153, 0]
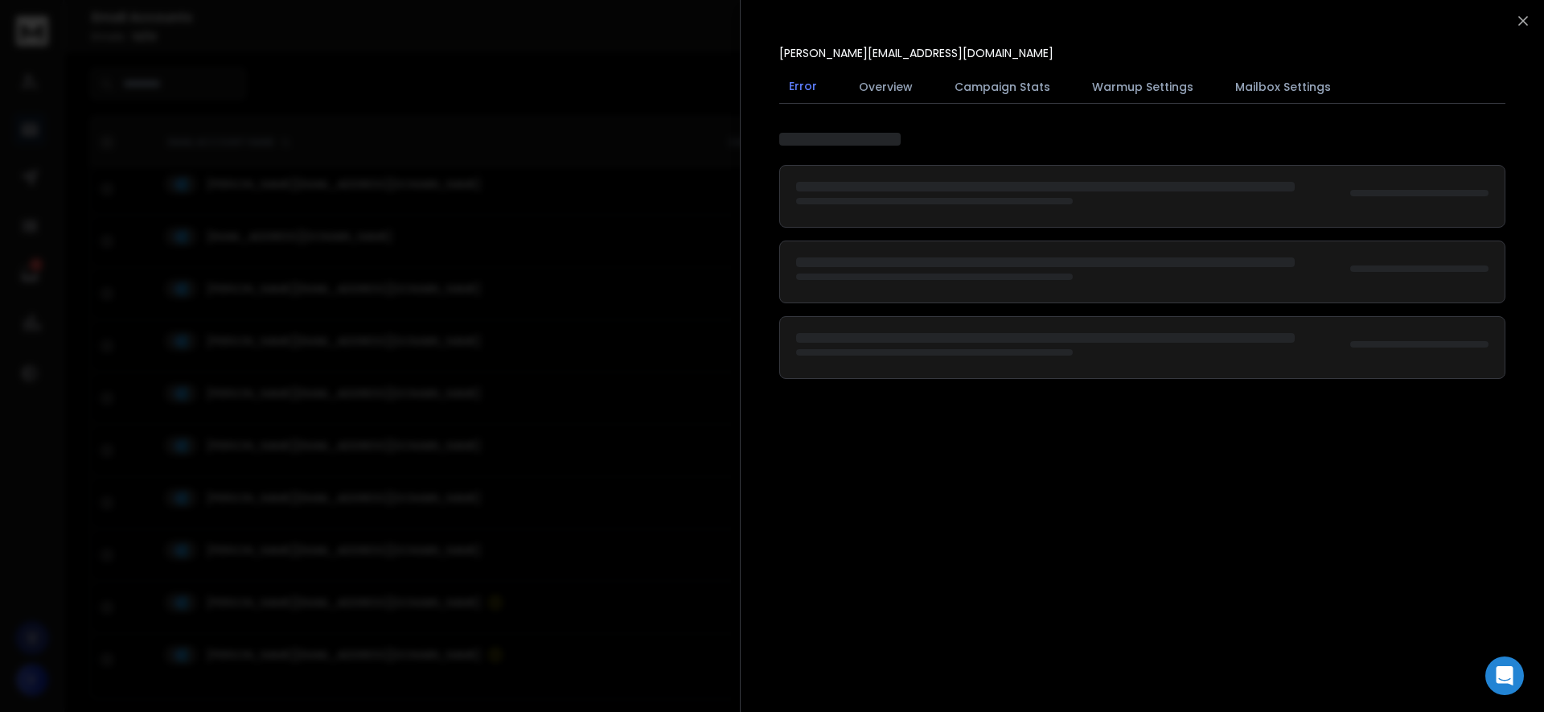
click at [862, 57] on p "[PERSON_NAME][EMAIL_ADDRESS][DOMAIN_NAME]" at bounding box center [916, 53] width 274 height 16
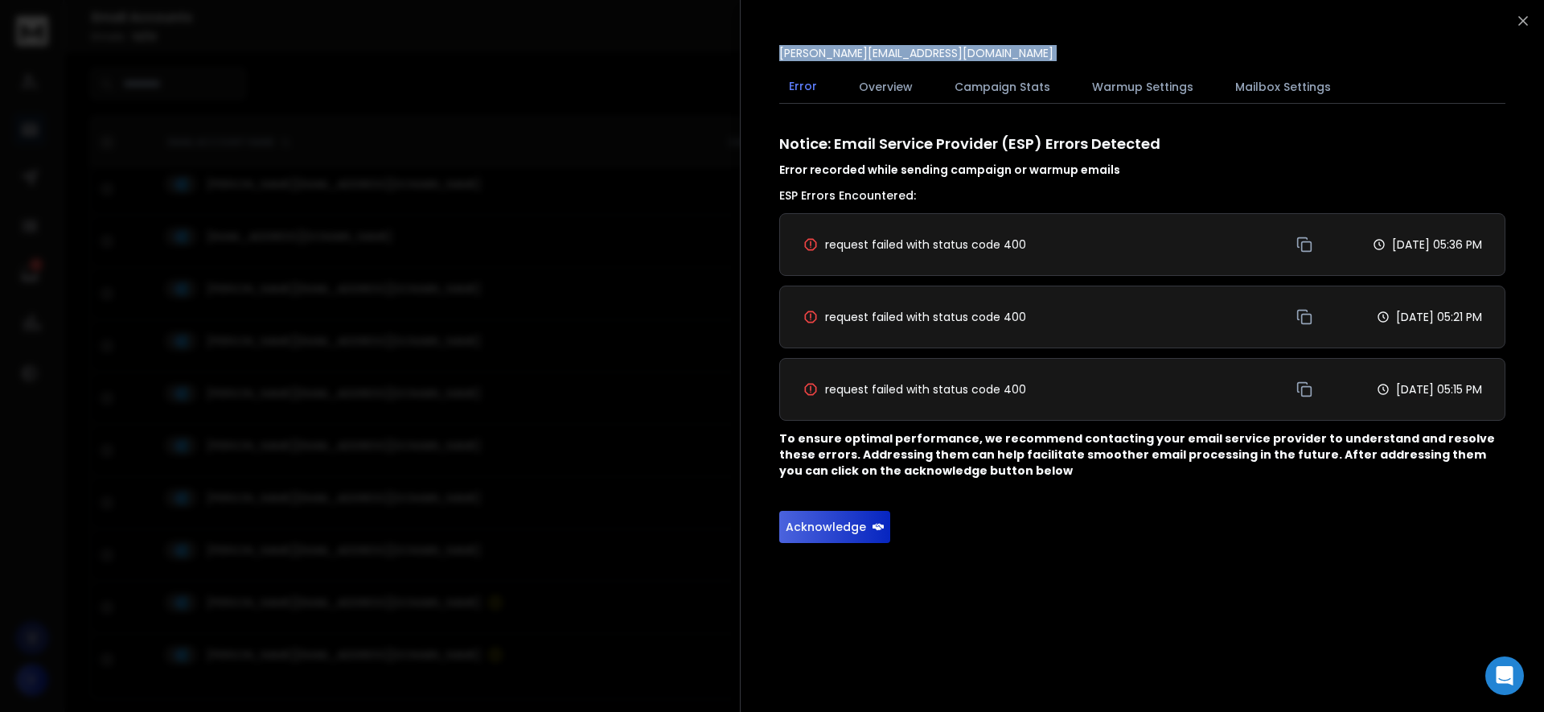
click at [862, 57] on p "[PERSON_NAME][EMAIL_ADDRESS][DOMAIN_NAME]" at bounding box center [916, 53] width 274 height 16
copy p "[PERSON_NAME][EMAIL_ADDRESS][DOMAIN_NAME]"
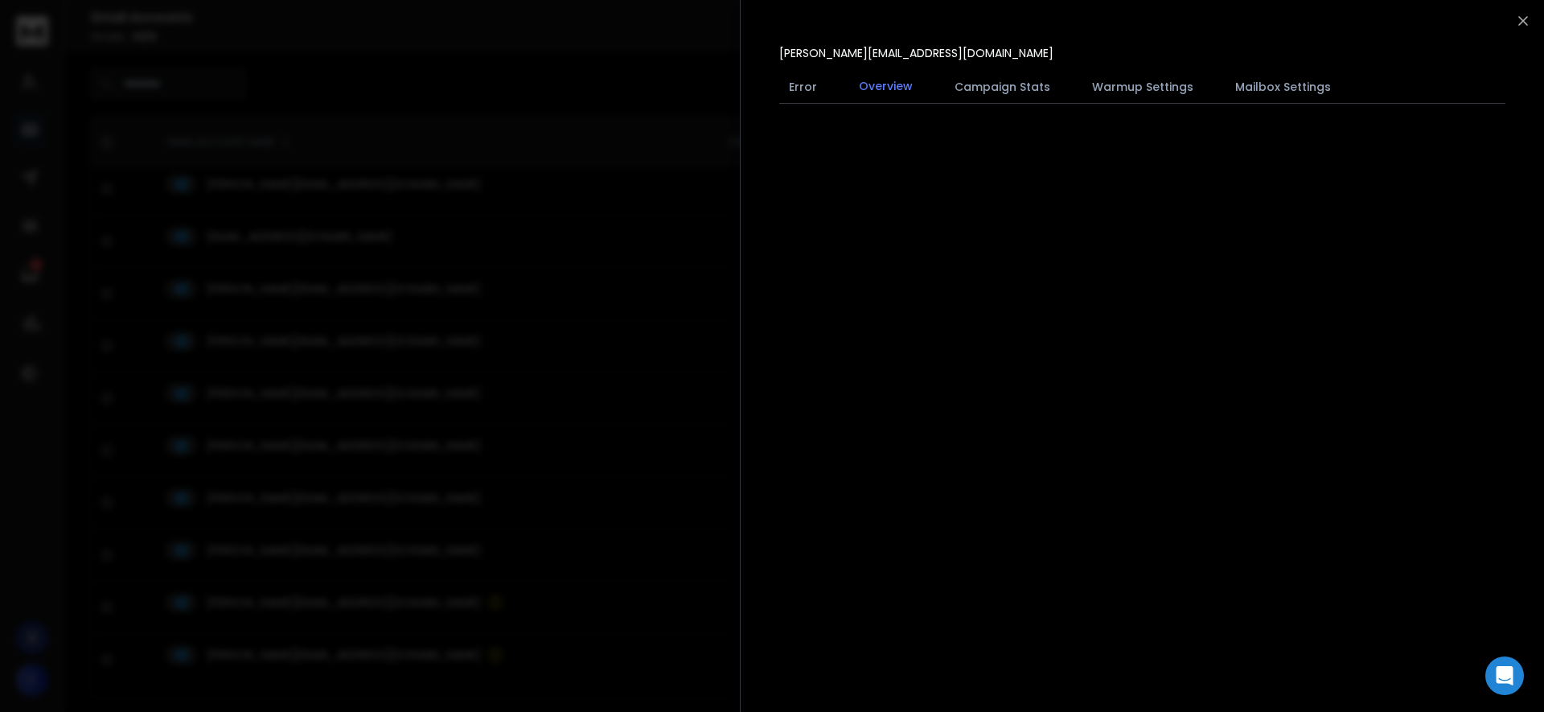
click at [590, 388] on div at bounding box center [772, 356] width 1544 height 712
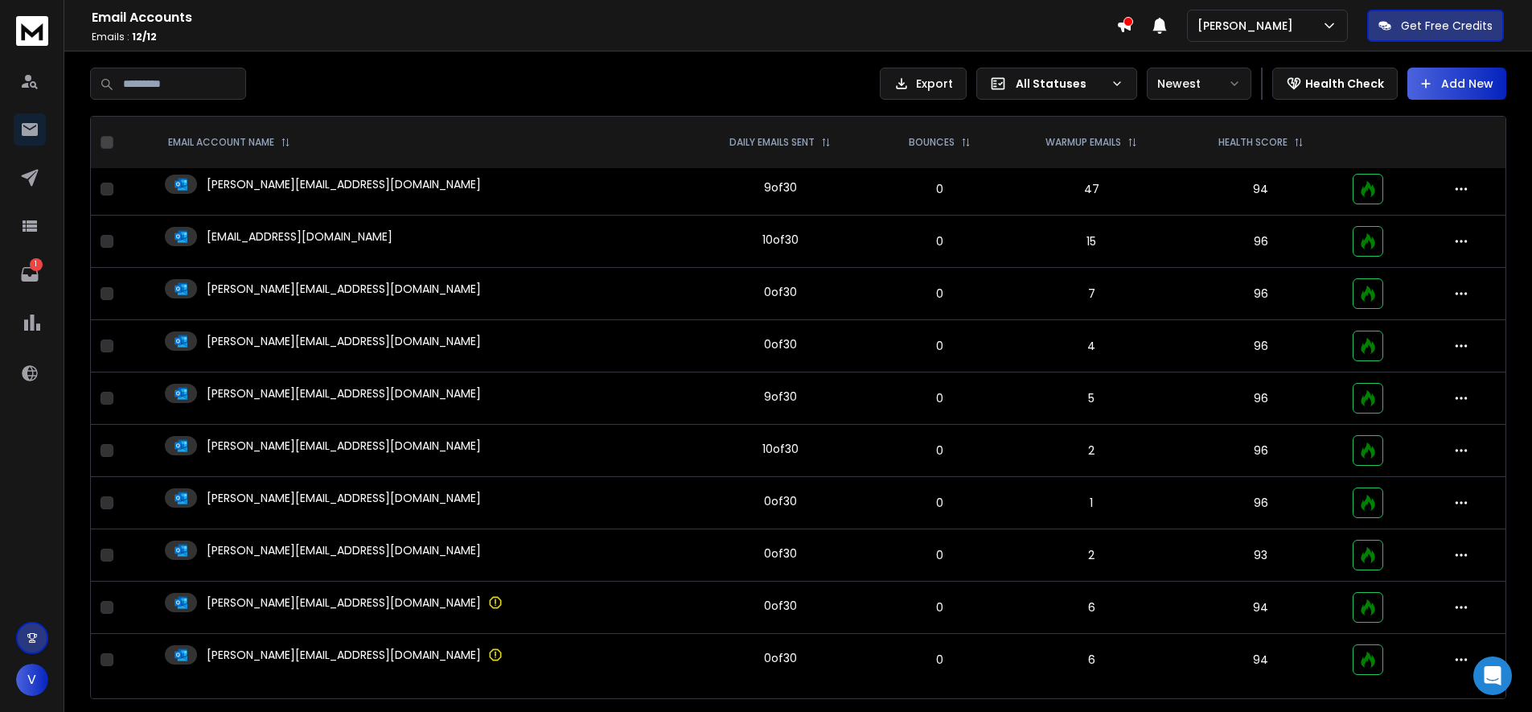
click at [1444, 81] on button "Add New" at bounding box center [1456, 84] width 99 height 32
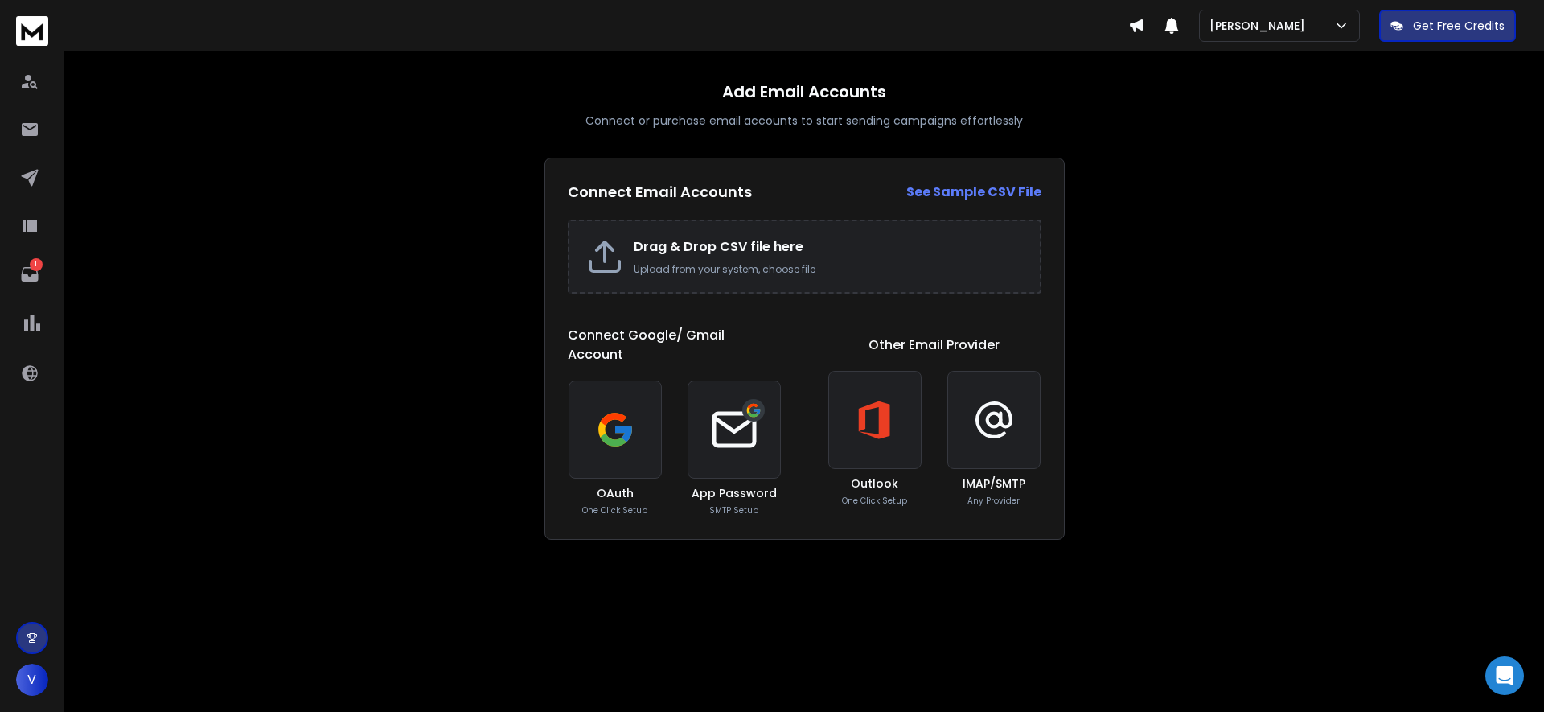
click at [902, 469] on div at bounding box center [874, 420] width 93 height 98
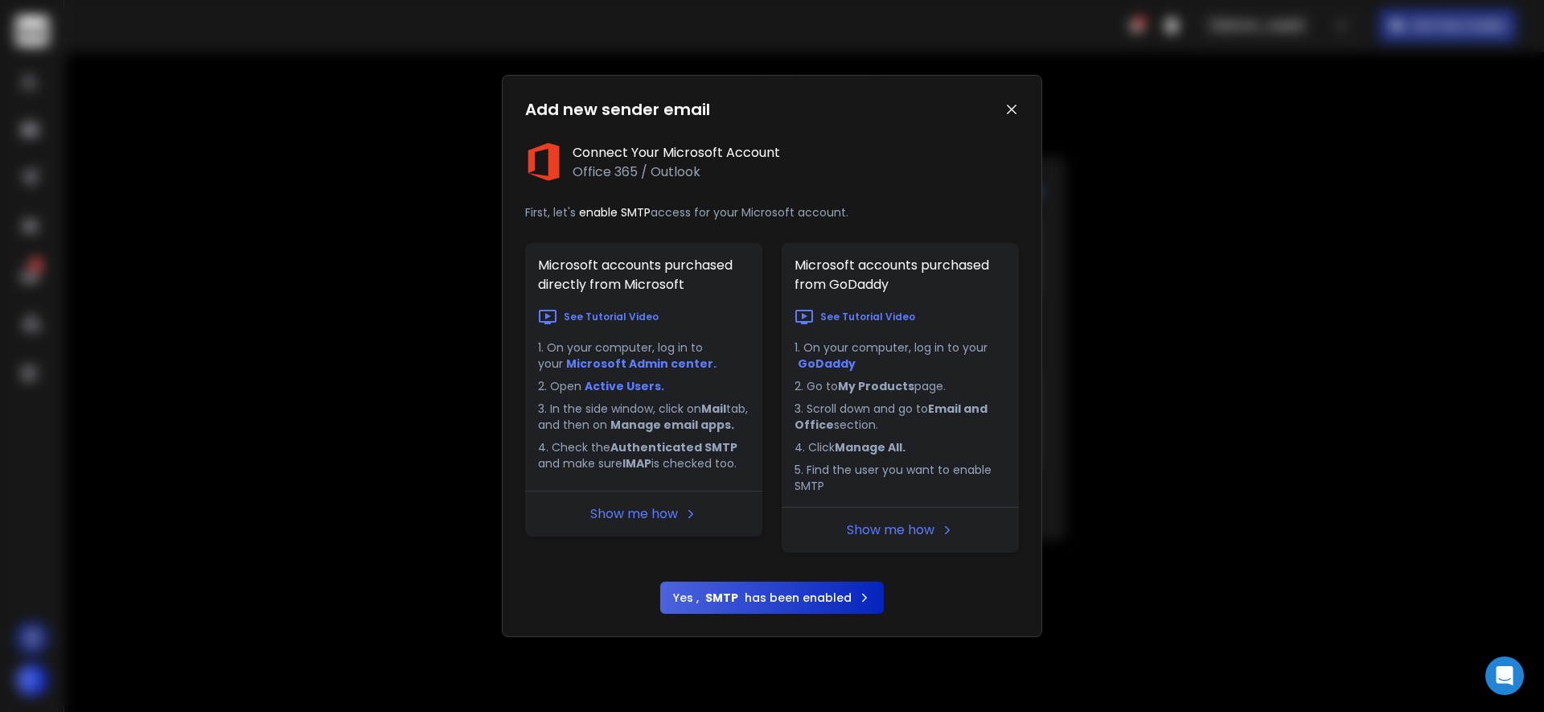
click at [746, 612] on button "Yes , SMTP has been enabled" at bounding box center [772, 597] width 224 height 32
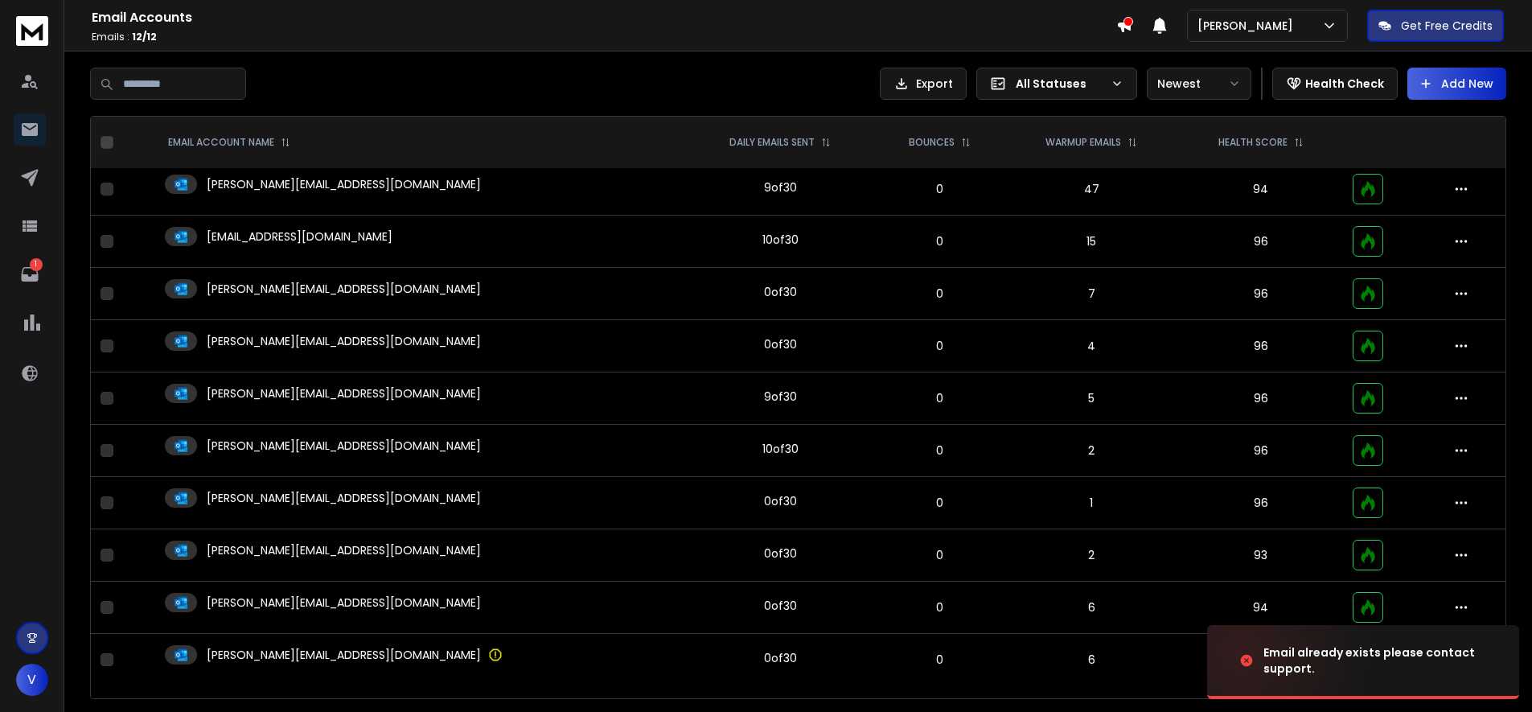
scroll to position [153, 0]
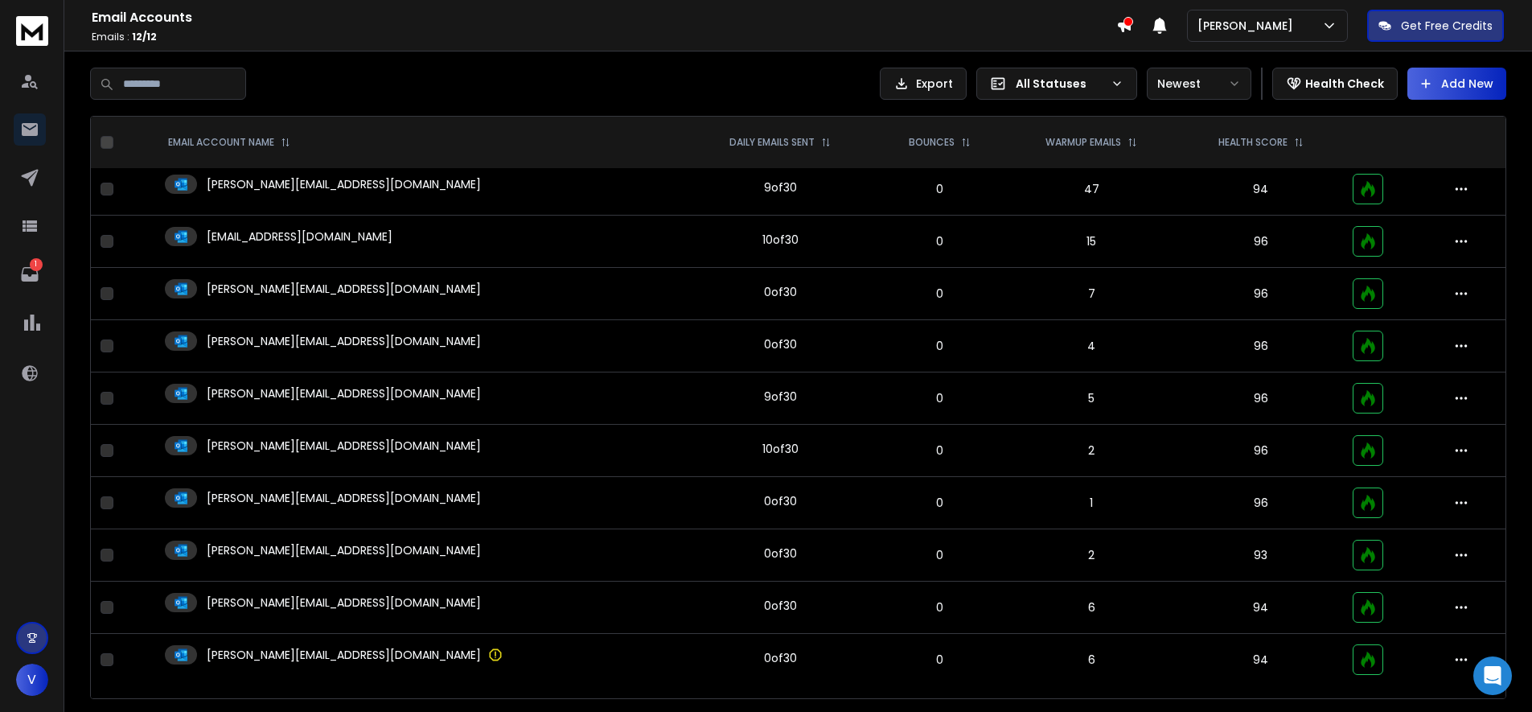
click at [437, 676] on td "[PERSON_NAME][EMAIL_ADDRESS][DOMAIN_NAME]" at bounding box center [420, 660] width 531 height 52
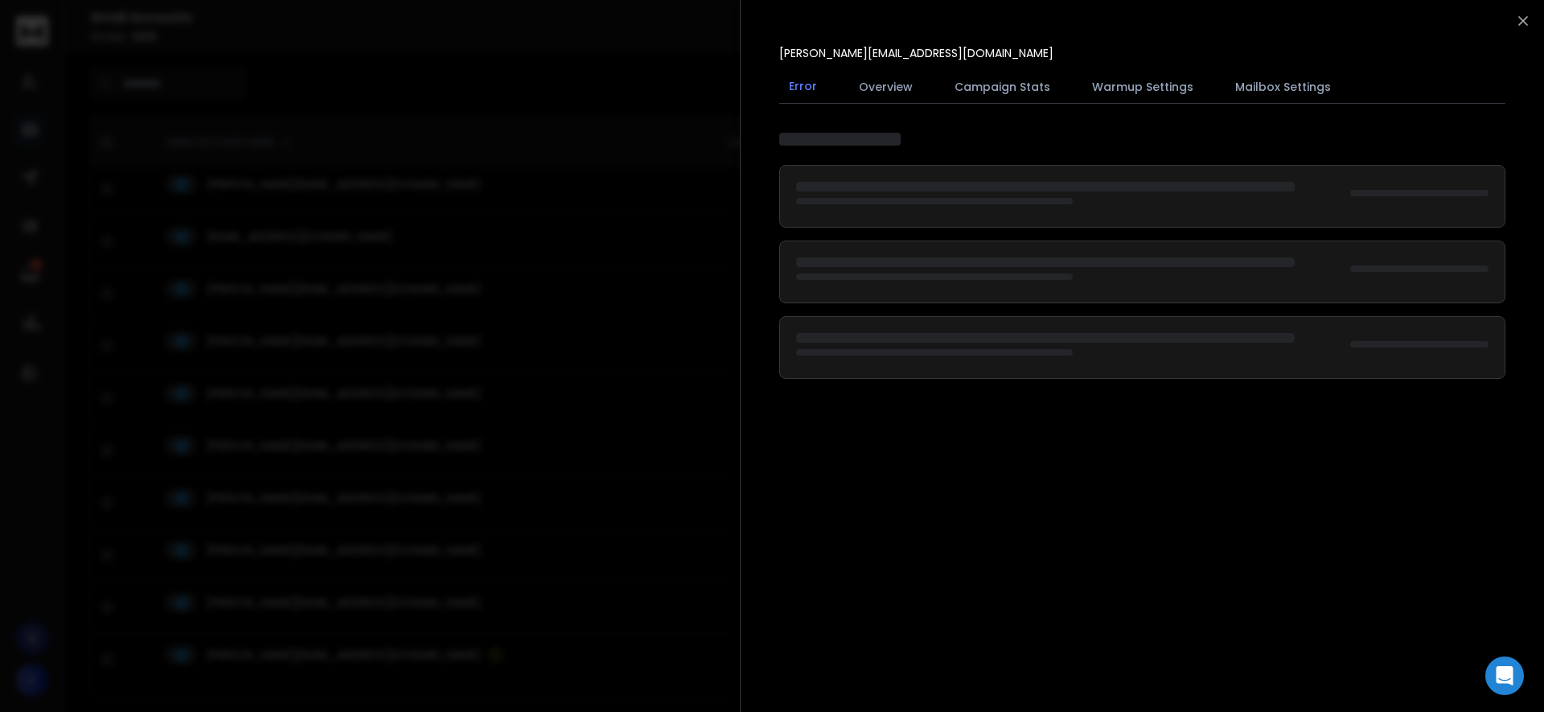
click at [882, 60] on p "[PERSON_NAME][EMAIL_ADDRESS][DOMAIN_NAME]" at bounding box center [916, 53] width 274 height 16
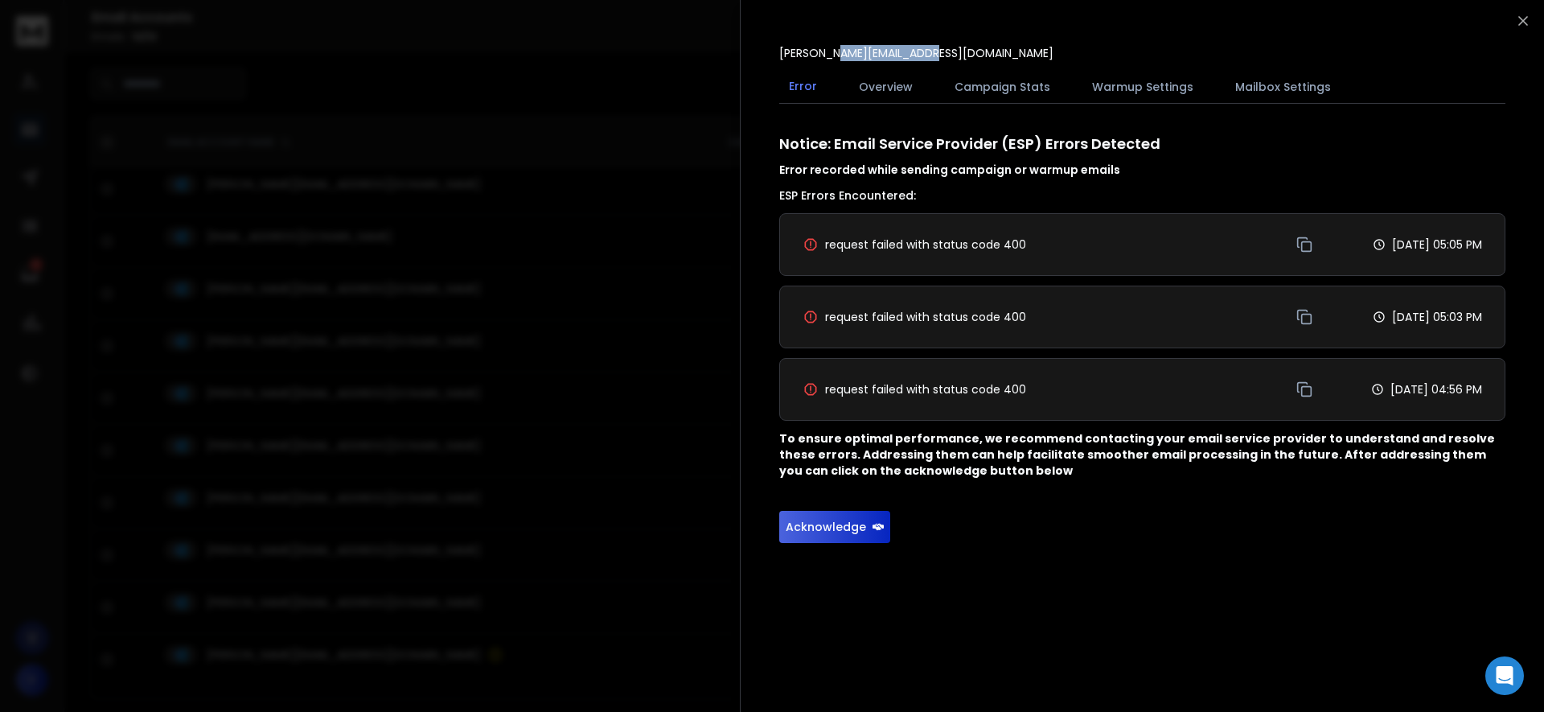
click at [882, 60] on p "[PERSON_NAME][EMAIL_ADDRESS][DOMAIN_NAME]" at bounding box center [916, 53] width 274 height 16
copy p "[PERSON_NAME][EMAIL_ADDRESS][DOMAIN_NAME]"
click at [652, 156] on div at bounding box center [772, 356] width 1544 height 712
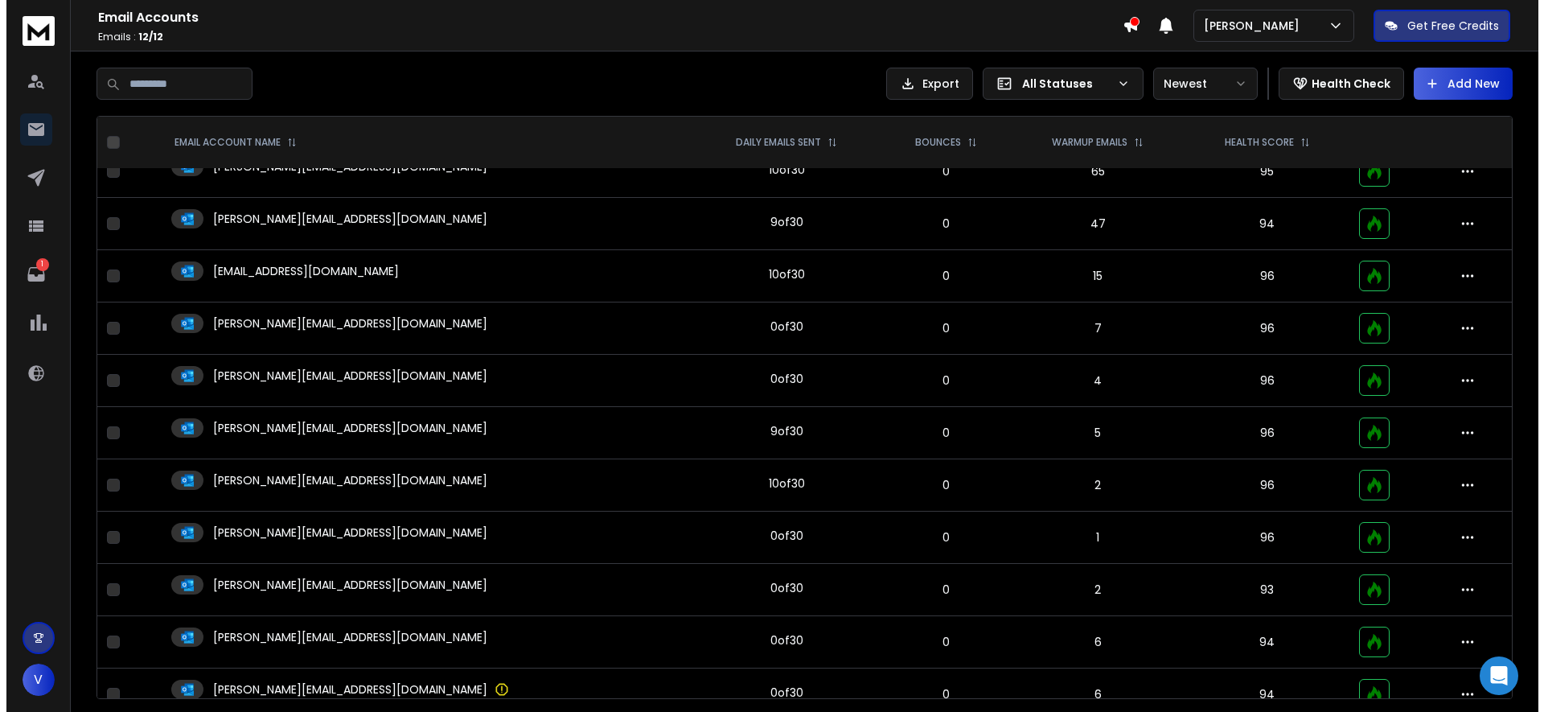
scroll to position [0, 0]
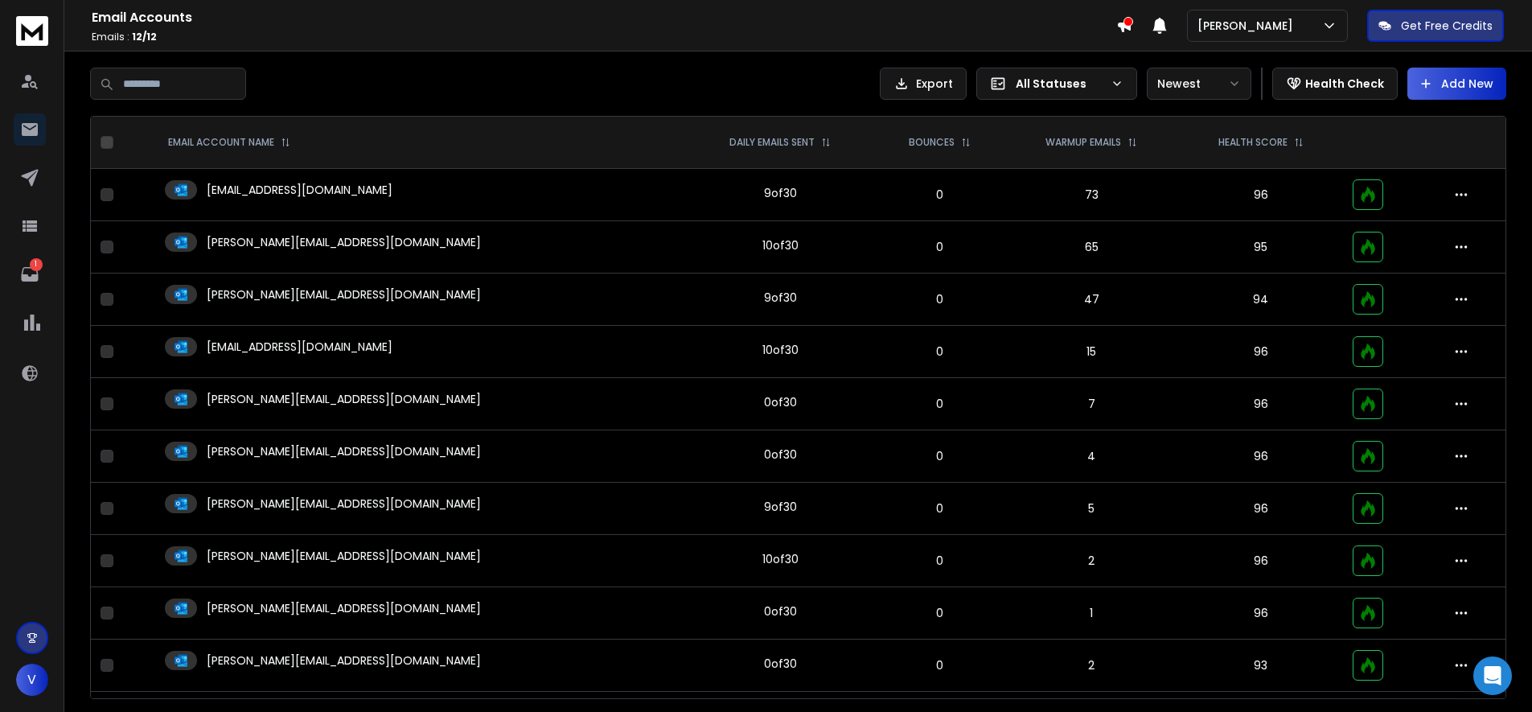
click at [1447, 81] on button "Add New" at bounding box center [1456, 84] width 99 height 32
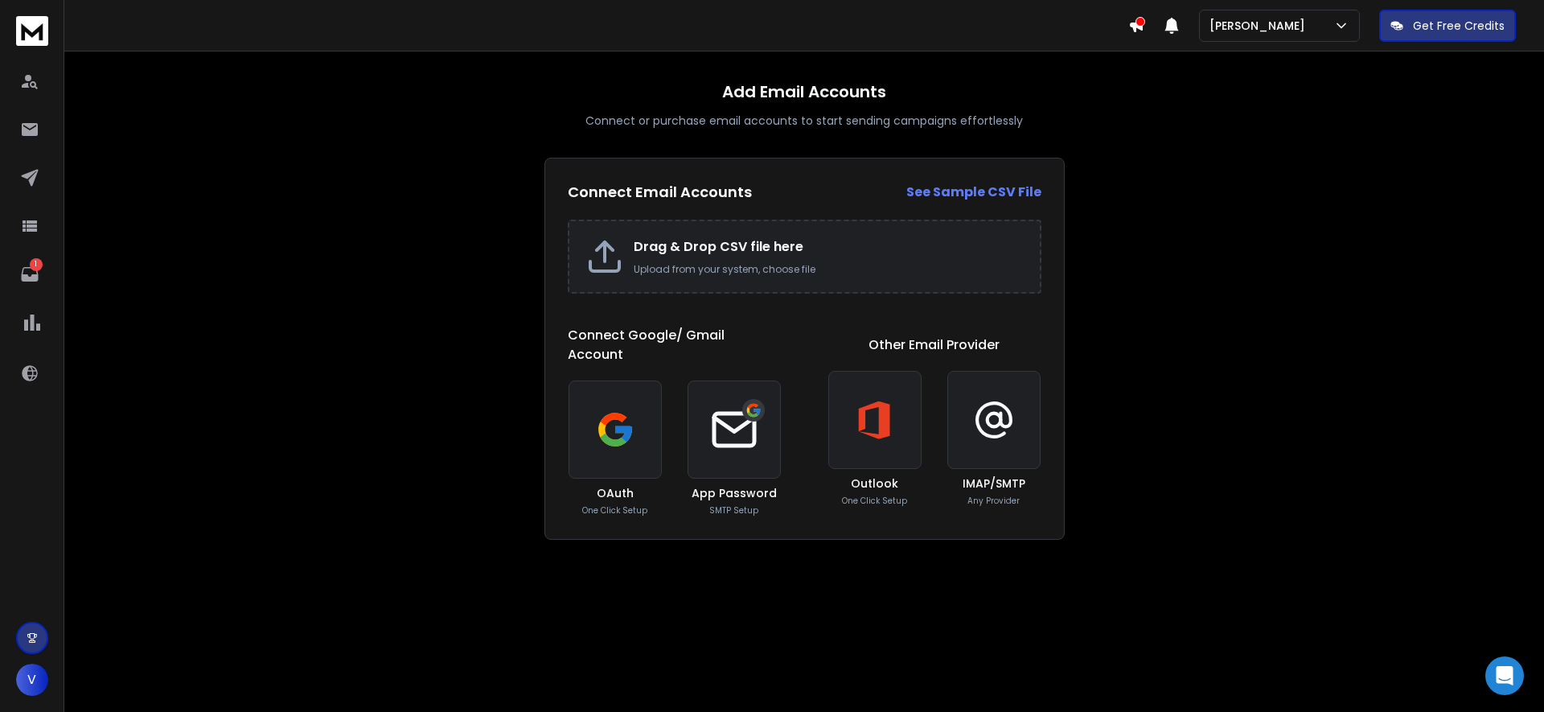
click at [917, 454] on div at bounding box center [874, 420] width 93 height 98
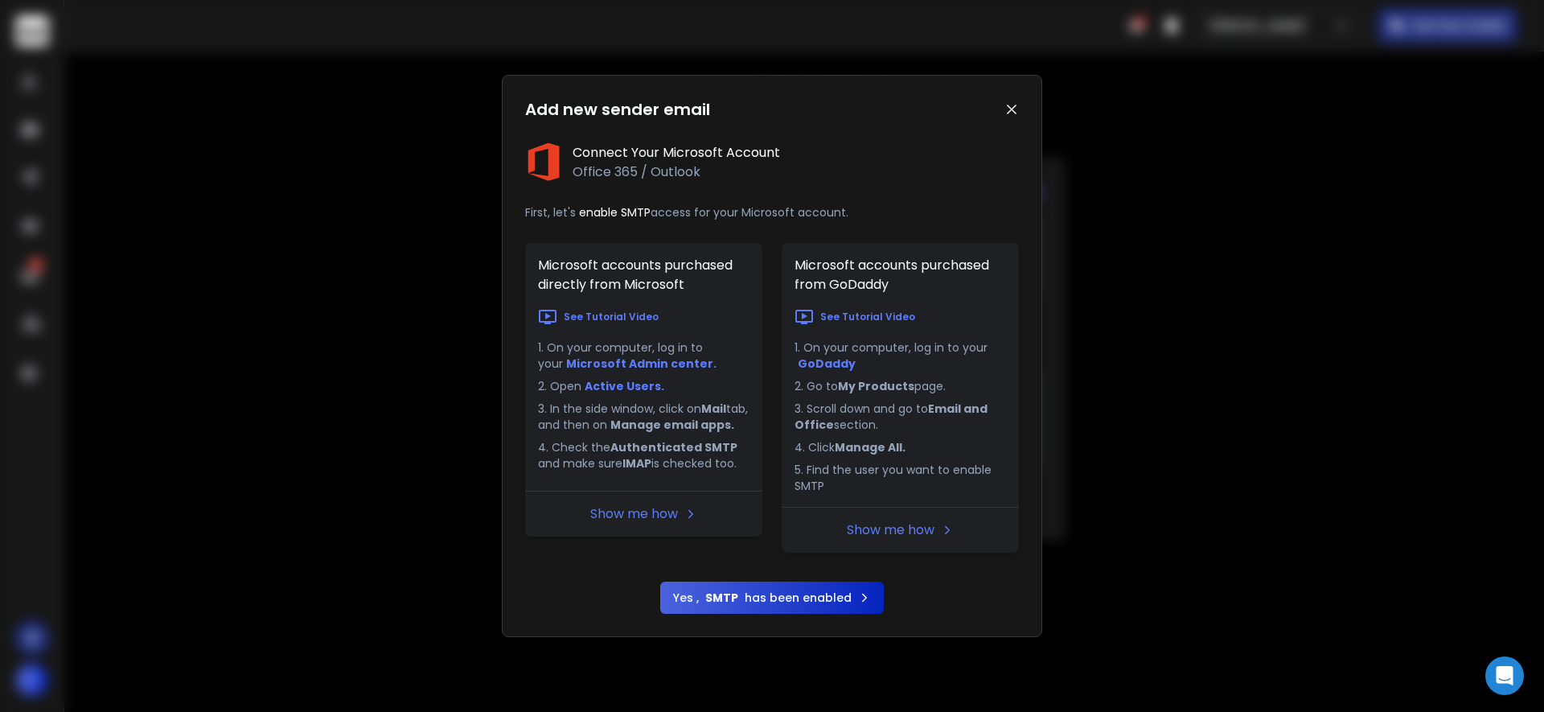
click at [804, 606] on button "Yes , SMTP has been enabled" at bounding box center [772, 597] width 224 height 32
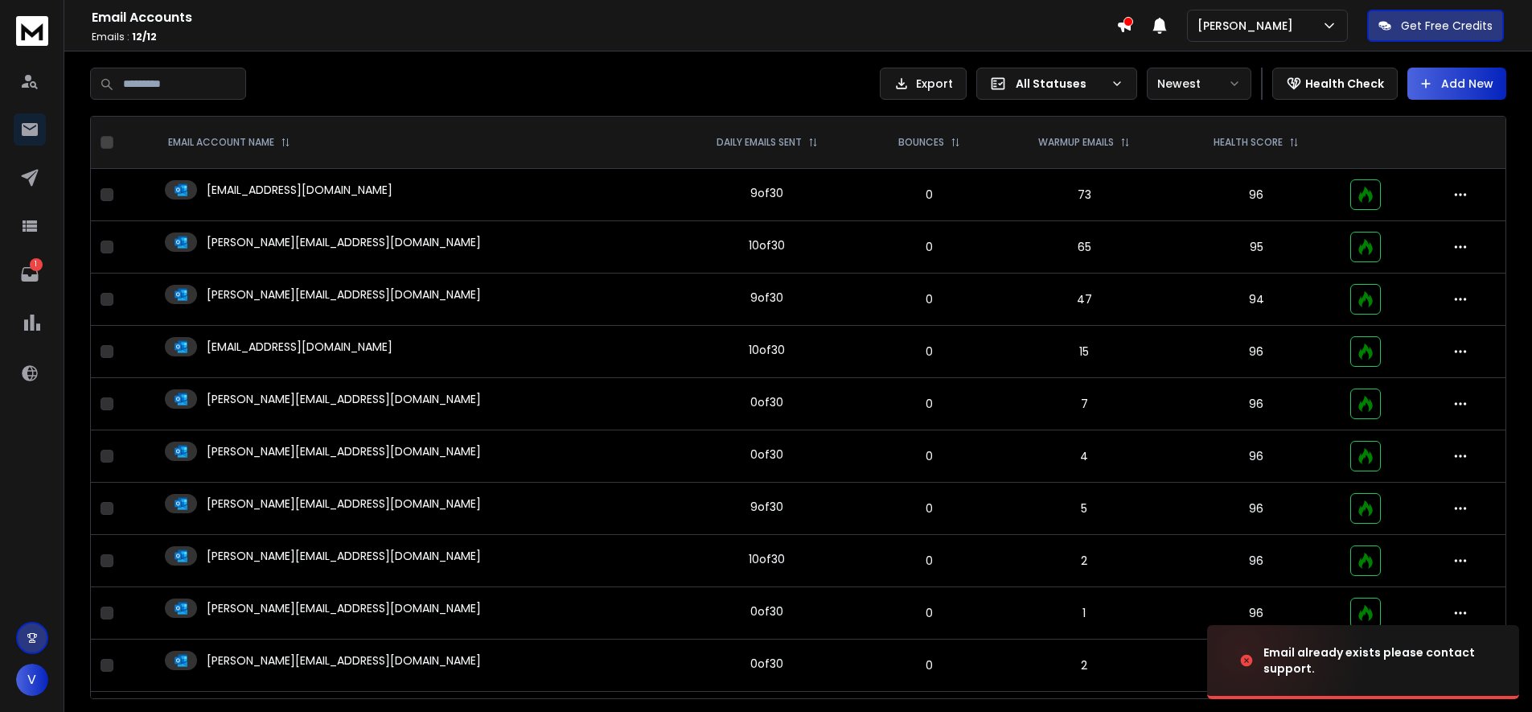
click at [447, 89] on div at bounding box center [480, 84] width 780 height 32
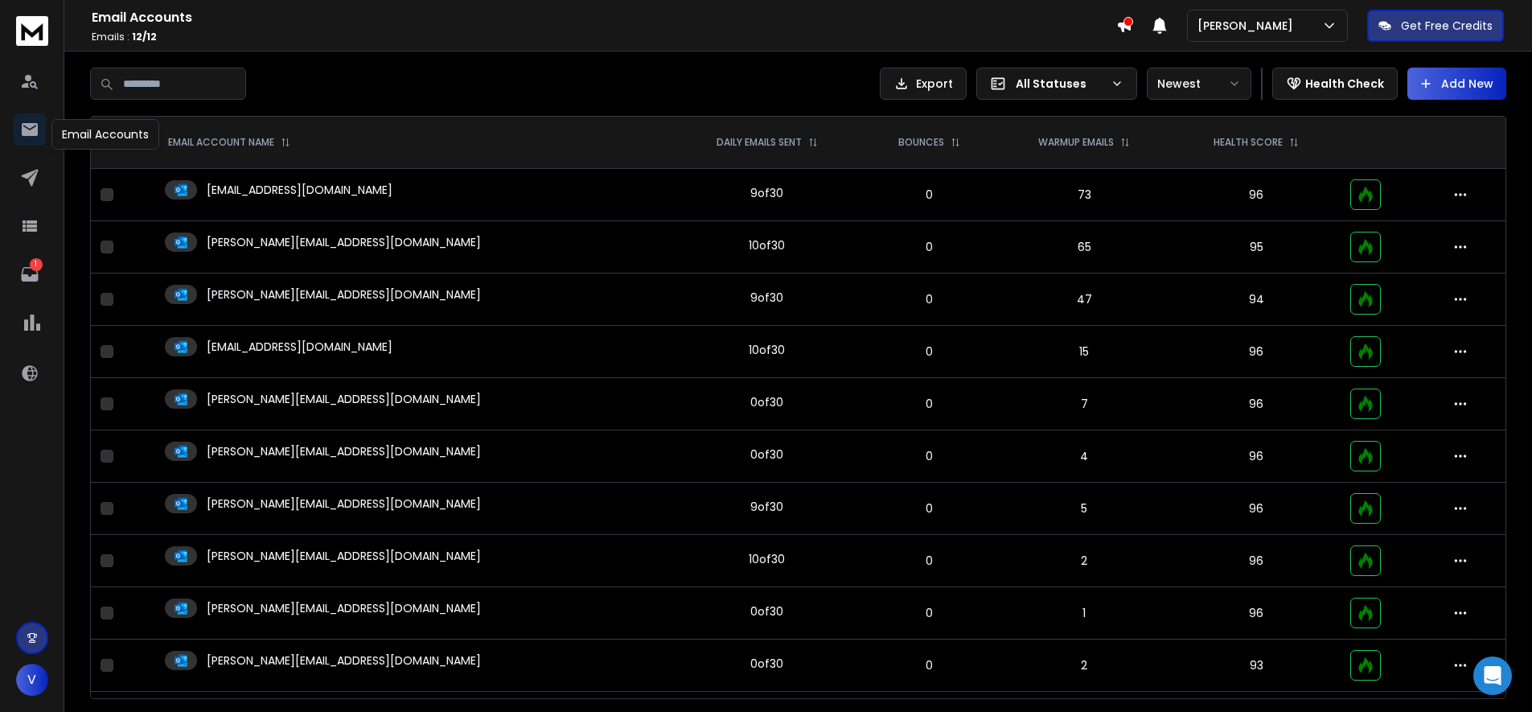
click at [35, 136] on icon at bounding box center [30, 129] width 16 height 13
click at [1260, 27] on p "[PERSON_NAME]" at bounding box center [1249, 26] width 102 height 16
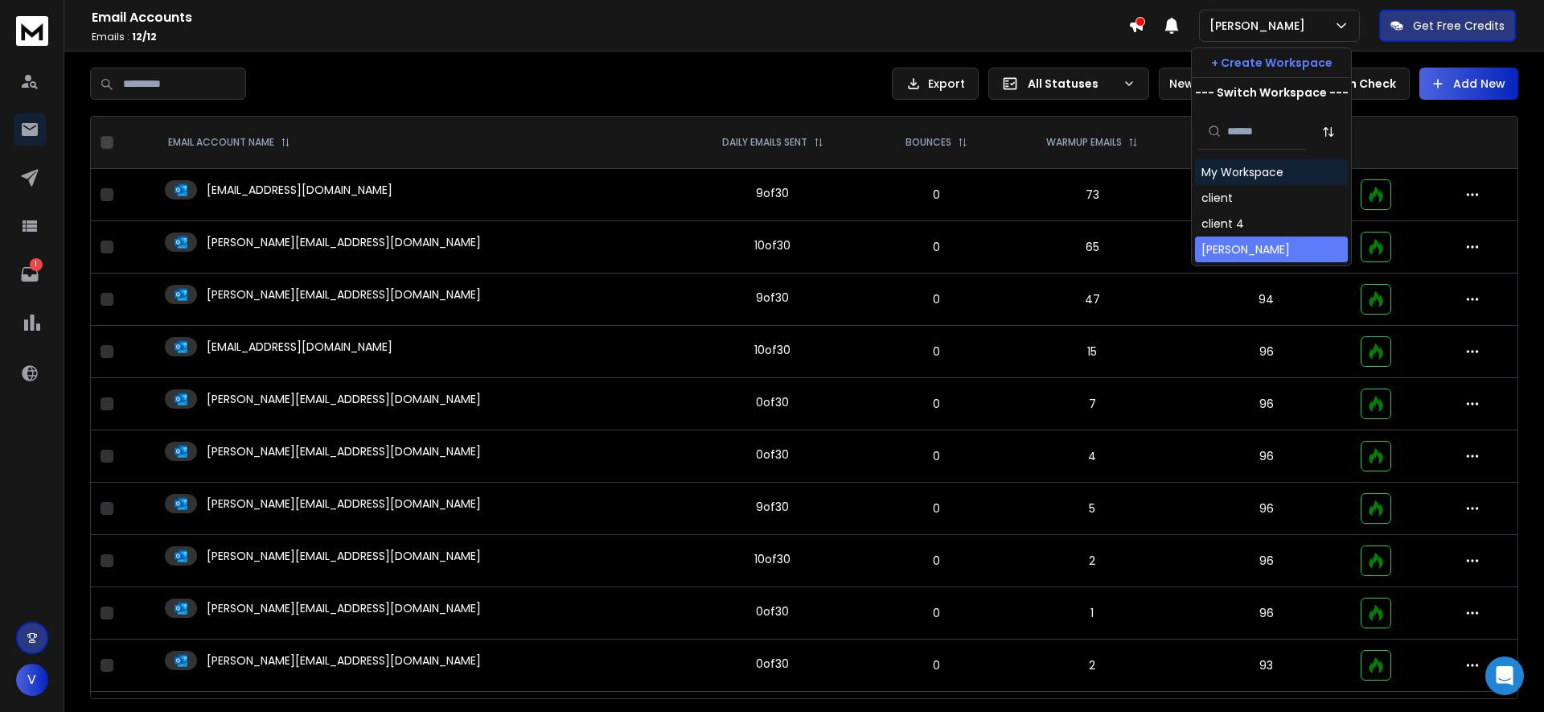
click at [580, 81] on div at bounding box center [486, 84] width 792 height 32
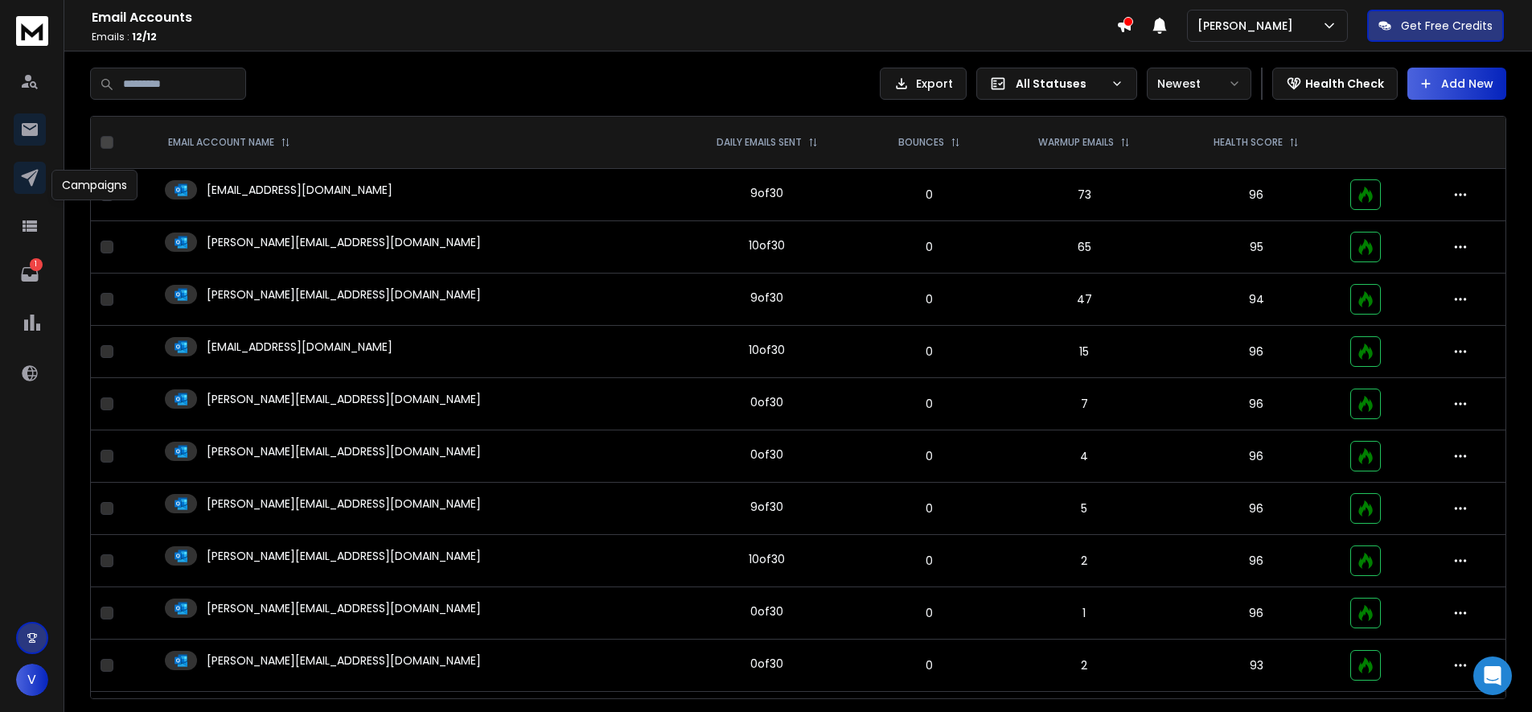
click at [39, 187] on icon at bounding box center [29, 177] width 19 height 19
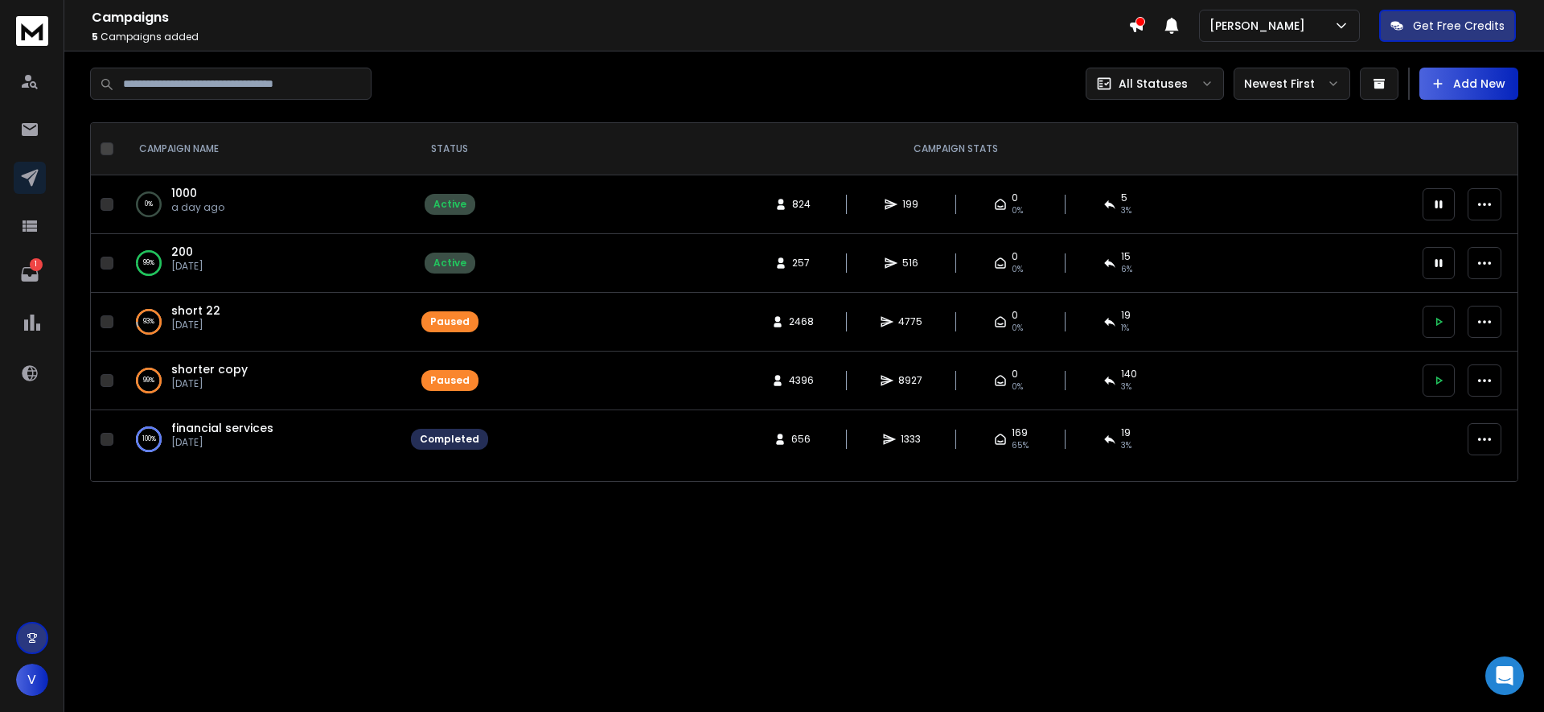
click at [190, 201] on span "1000" at bounding box center [184, 193] width 26 height 16
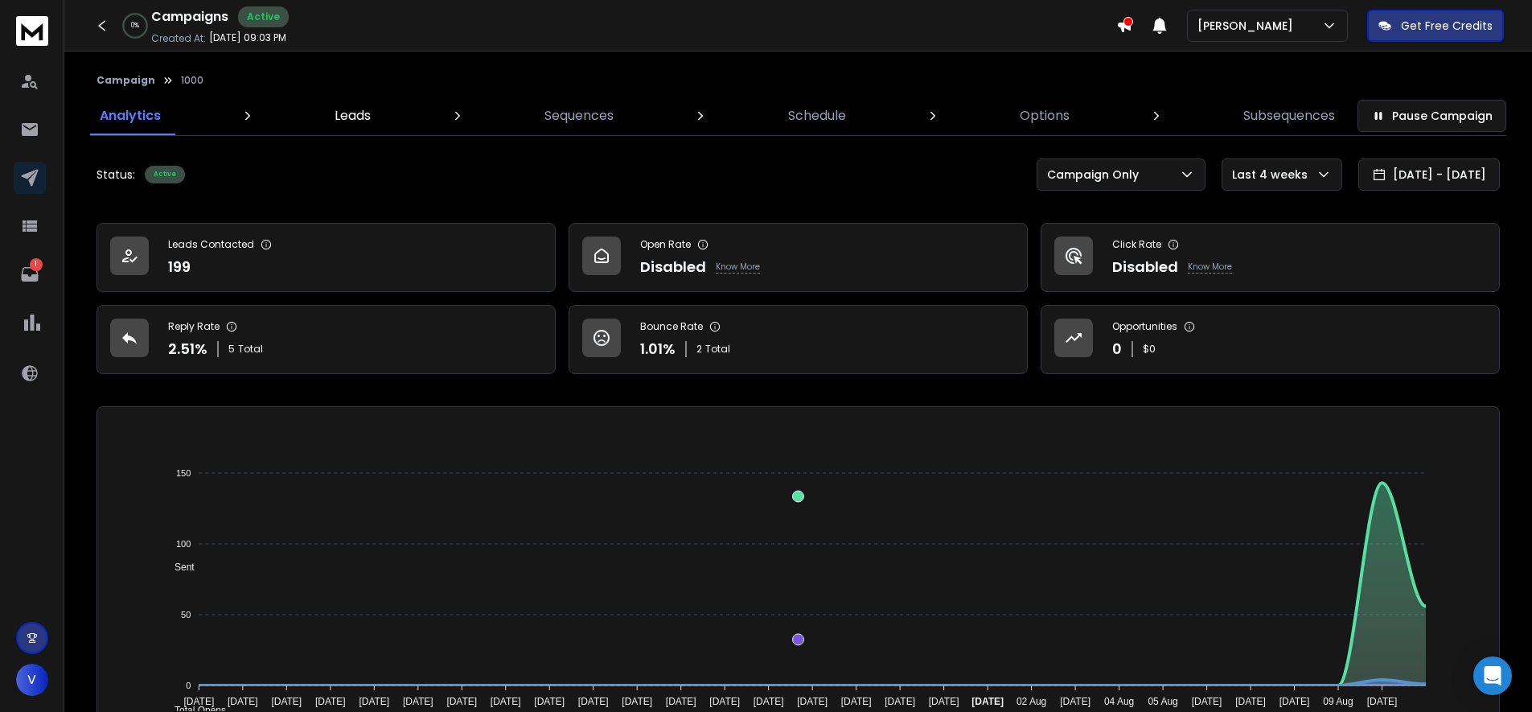
click at [368, 116] on p "Leads" at bounding box center [353, 115] width 36 height 19
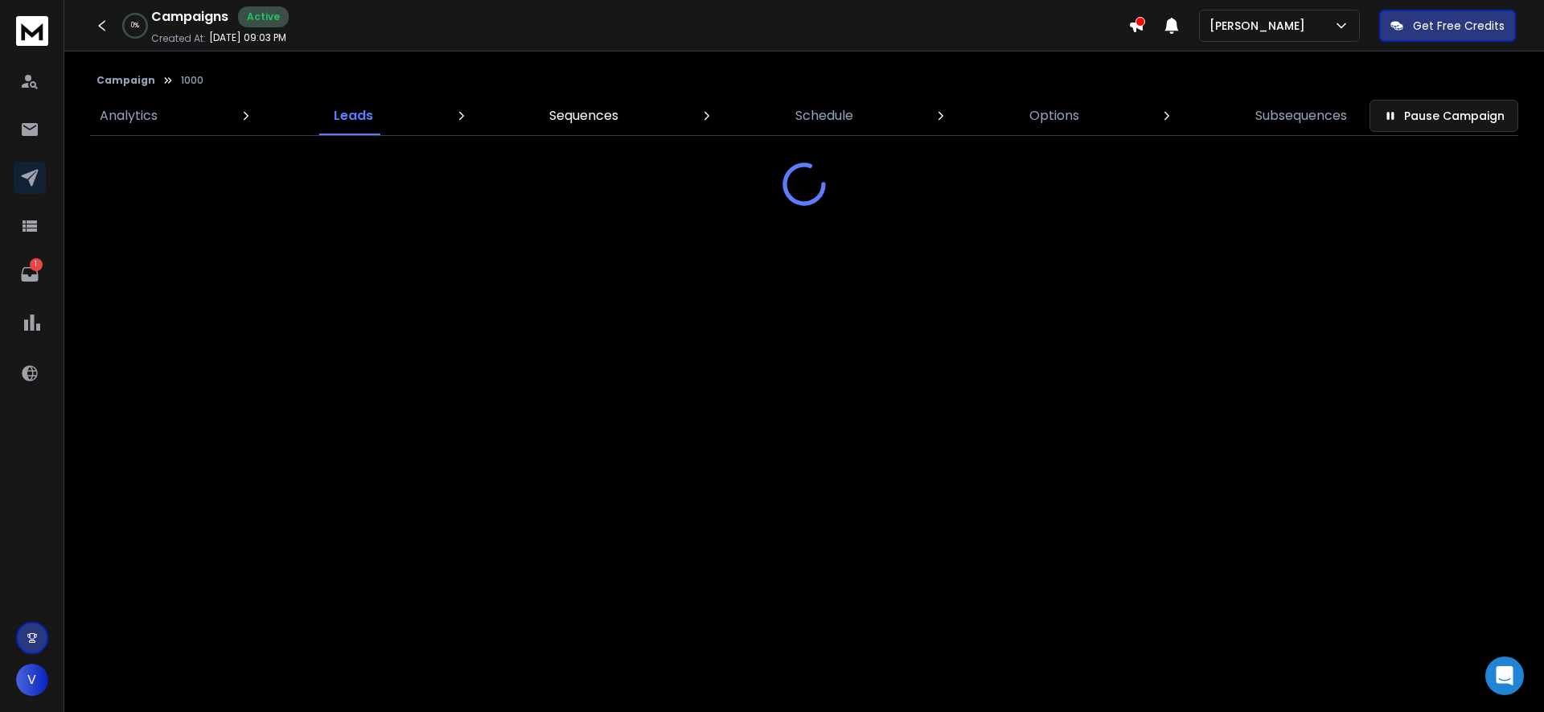
click at [606, 125] on p "Sequences" at bounding box center [583, 115] width 69 height 19
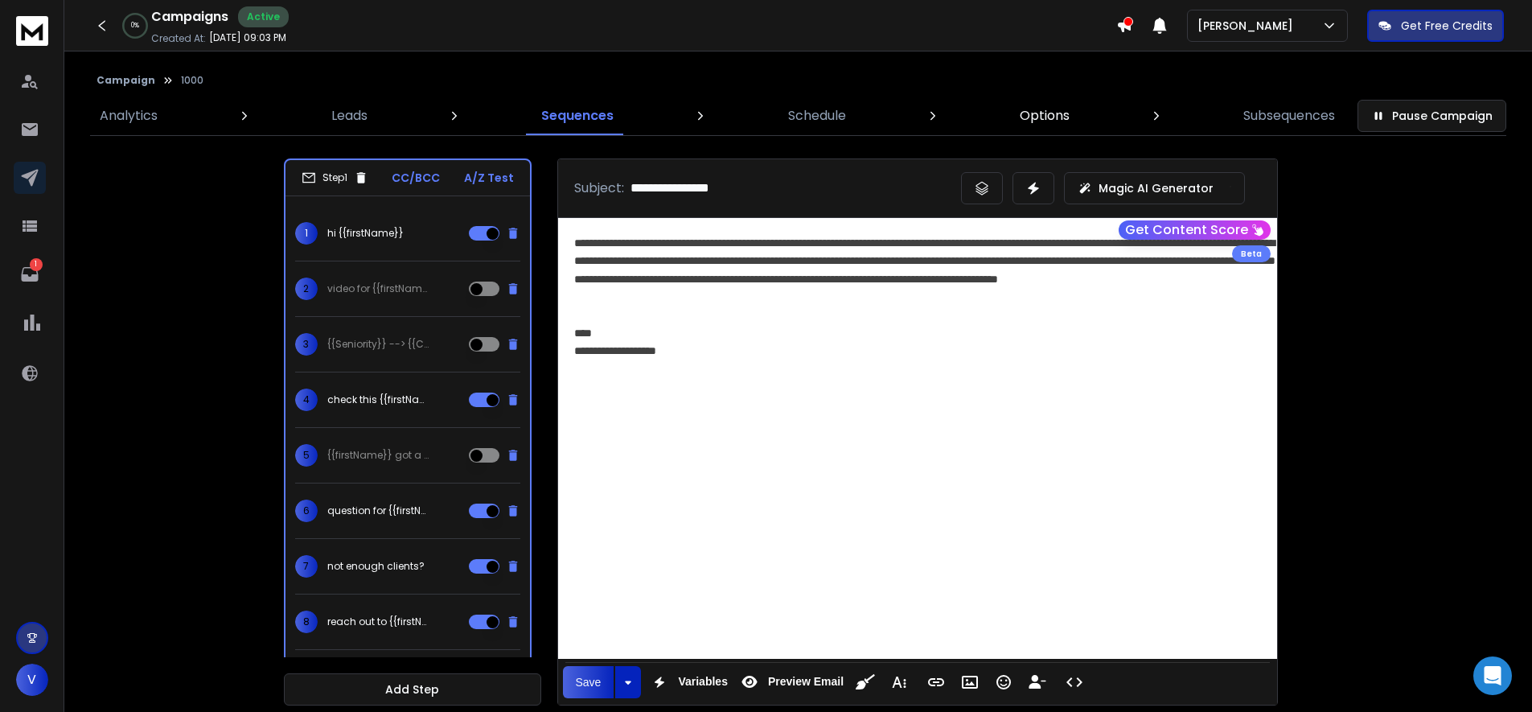
click at [1038, 116] on p "Options" at bounding box center [1045, 115] width 50 height 19
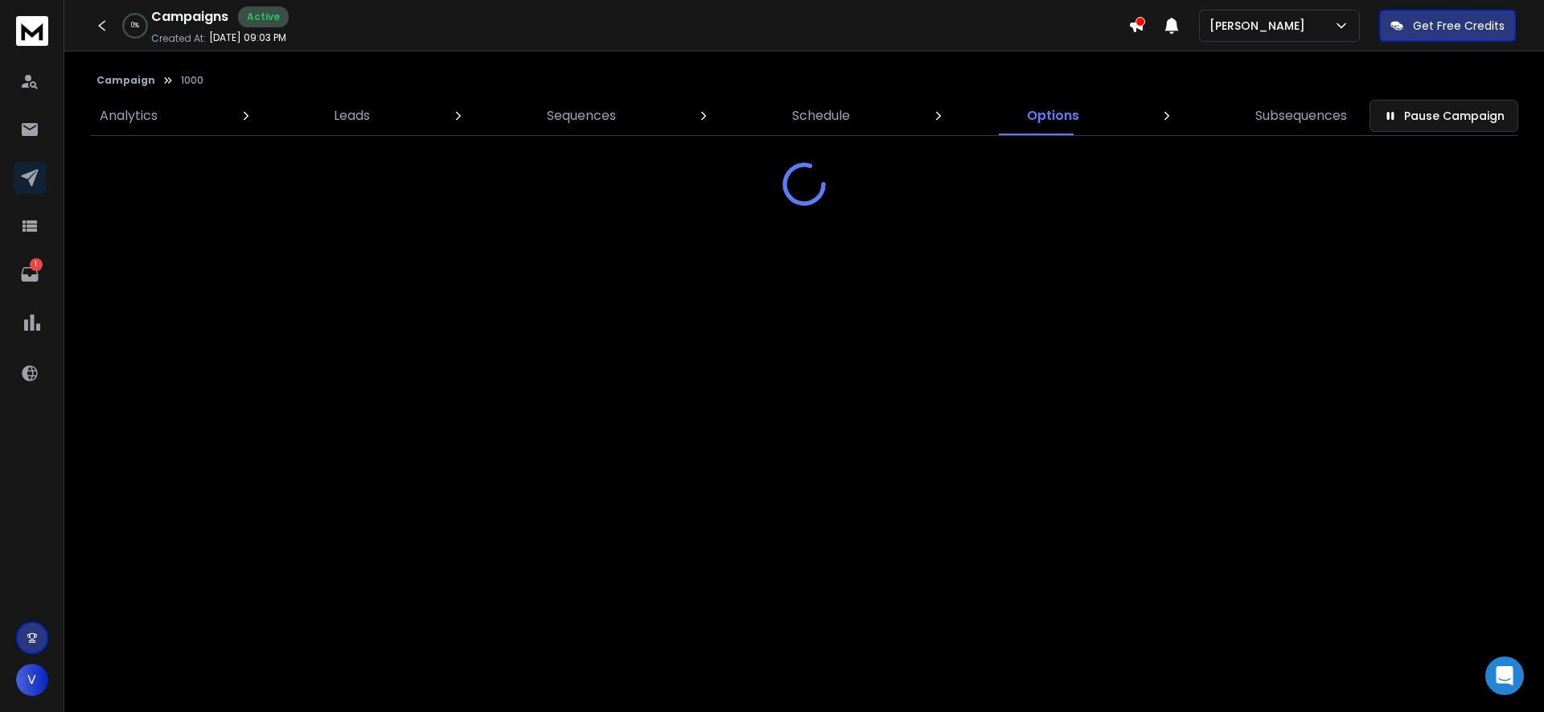
select select "**********"
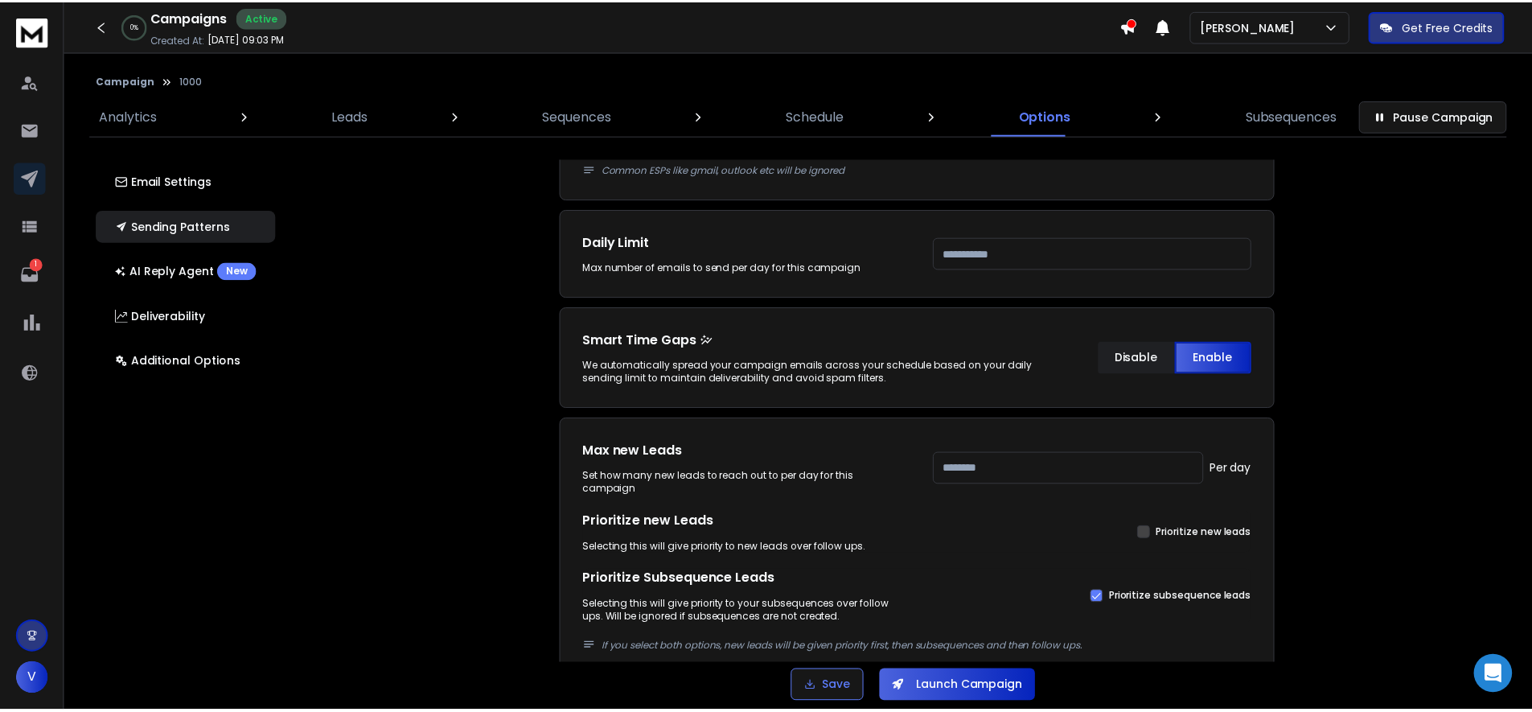
scroll to position [1006, 0]
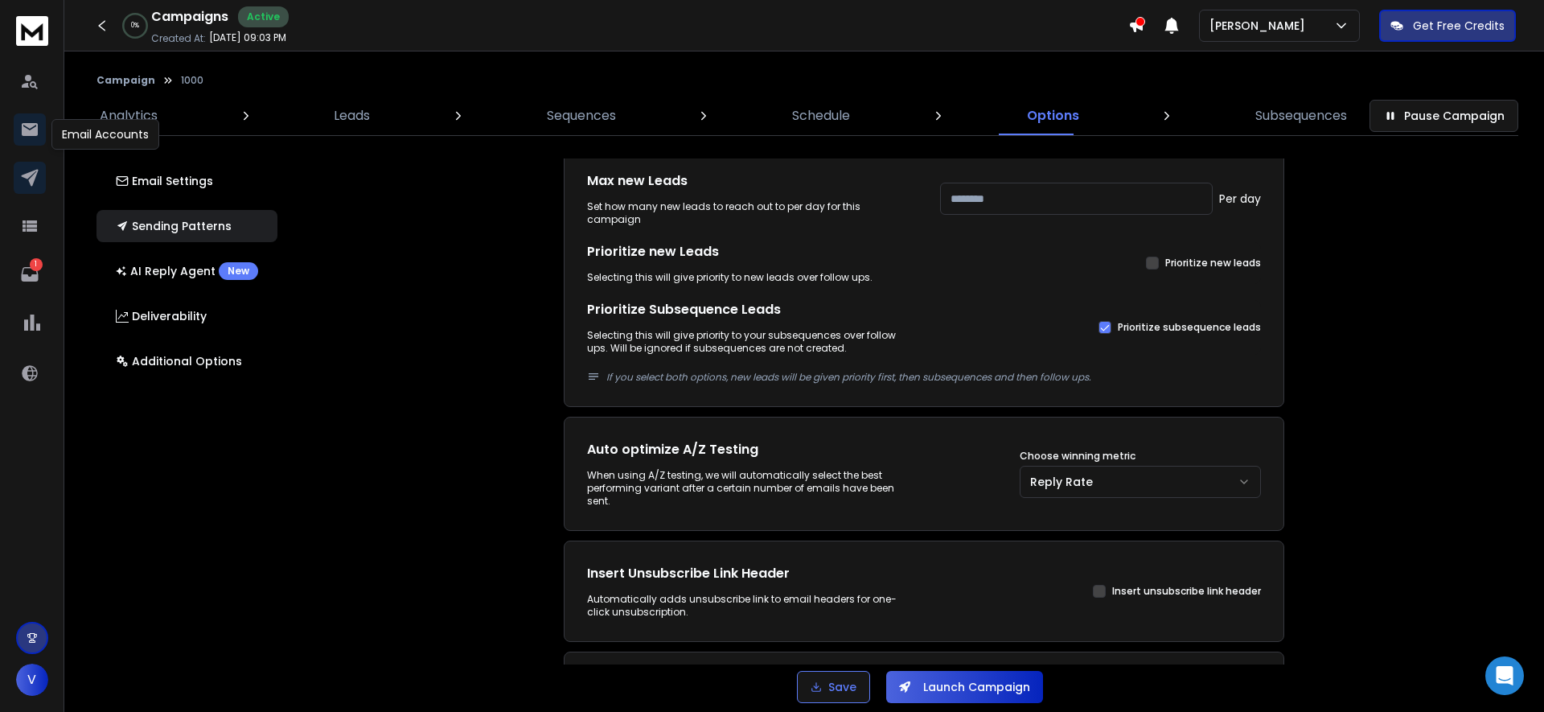
click at [39, 129] on icon at bounding box center [29, 129] width 19 height 19
